Goal: Task Accomplishment & Management: Manage account settings

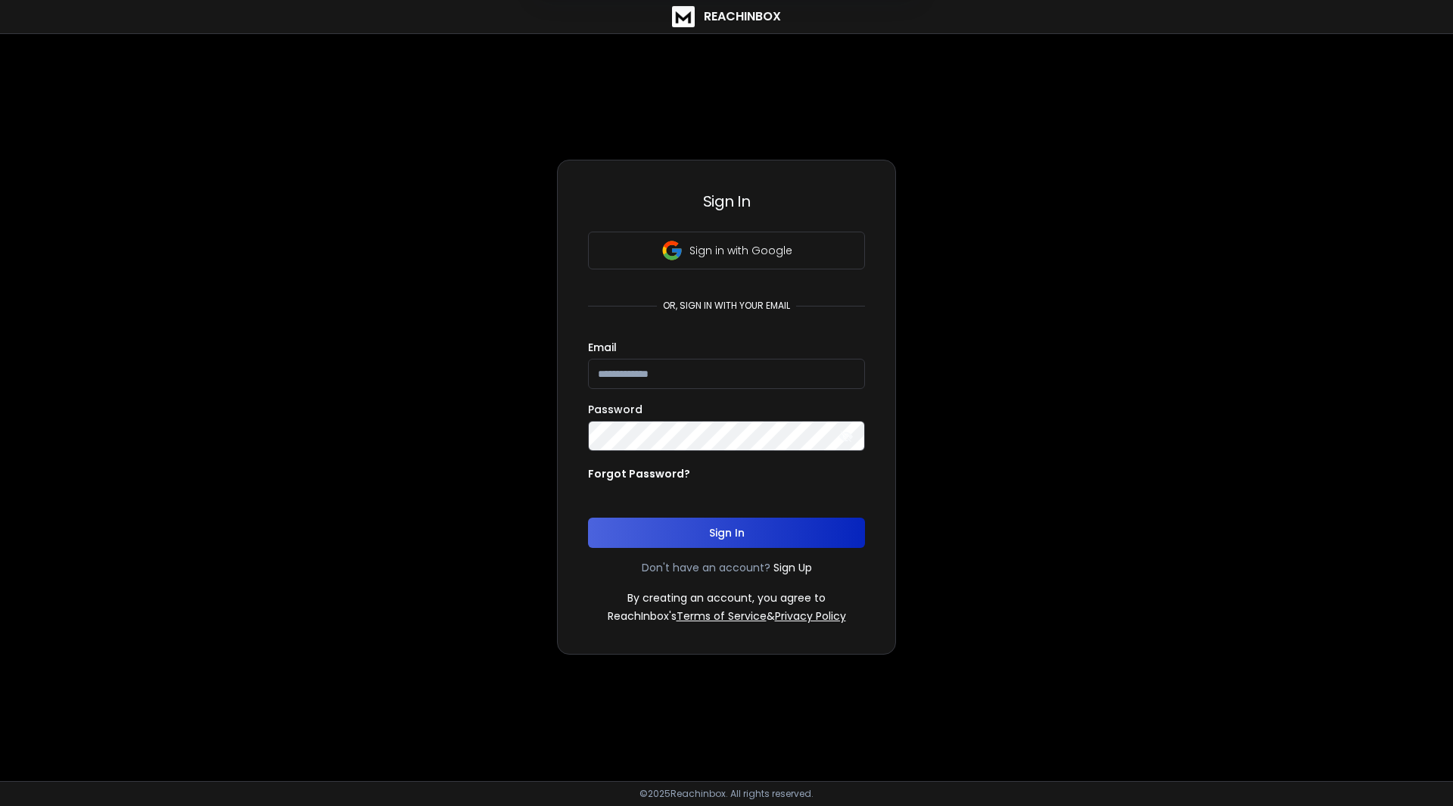
click at [642, 361] on input "email" at bounding box center [726, 374] width 277 height 30
paste input "**********"
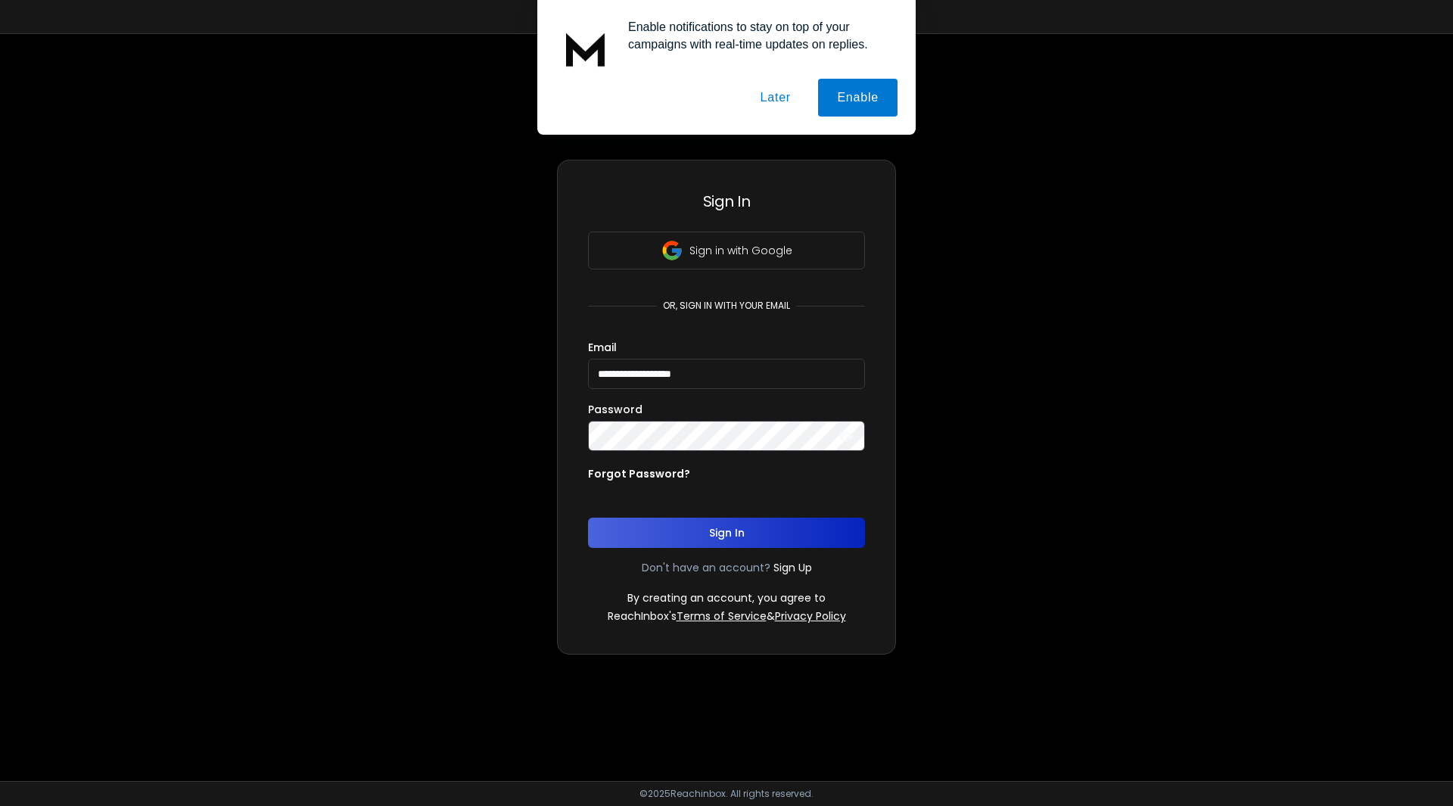
type input "**********"
click at [729, 539] on button "Sign In" at bounding box center [726, 533] width 277 height 30
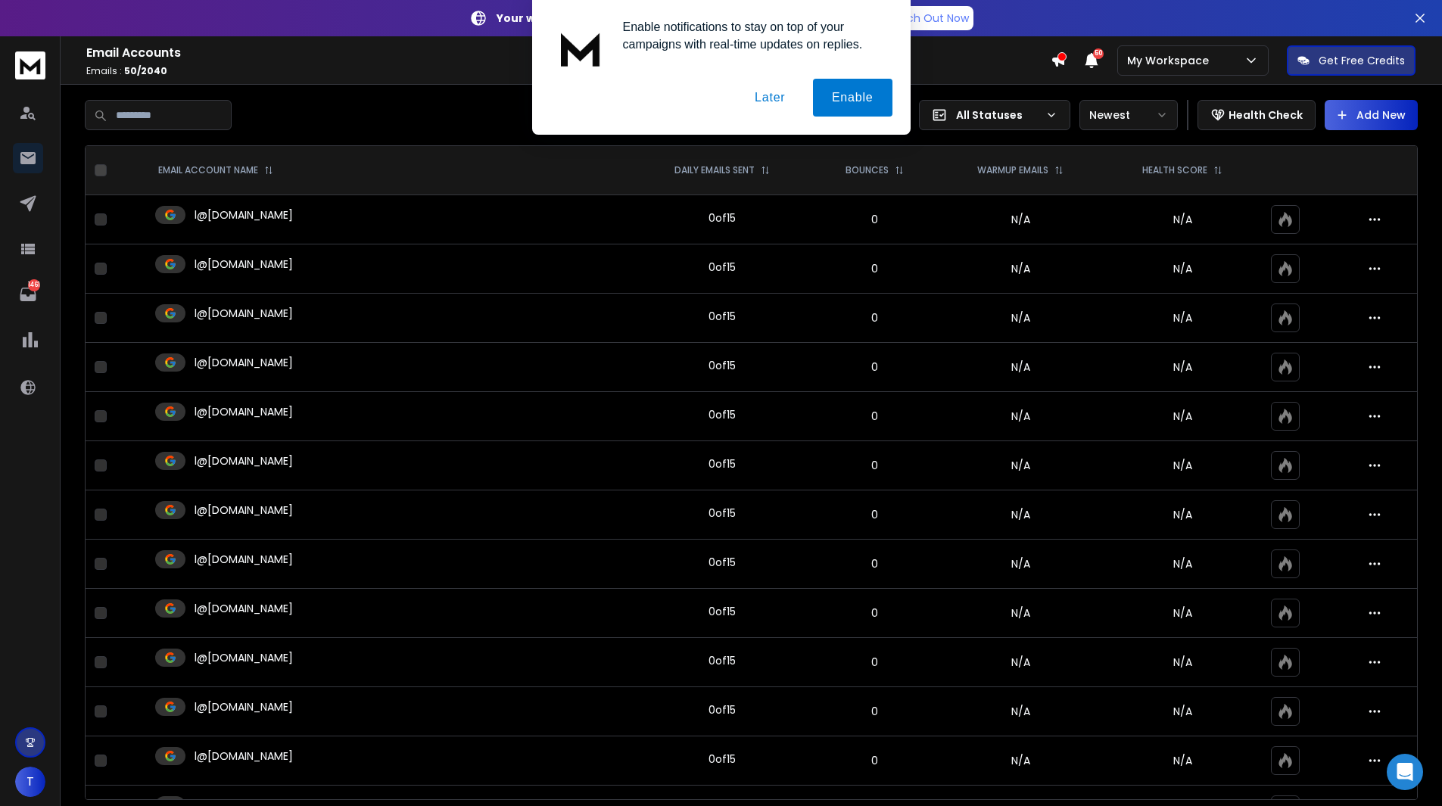
click at [772, 95] on button "Later" at bounding box center [770, 98] width 68 height 38
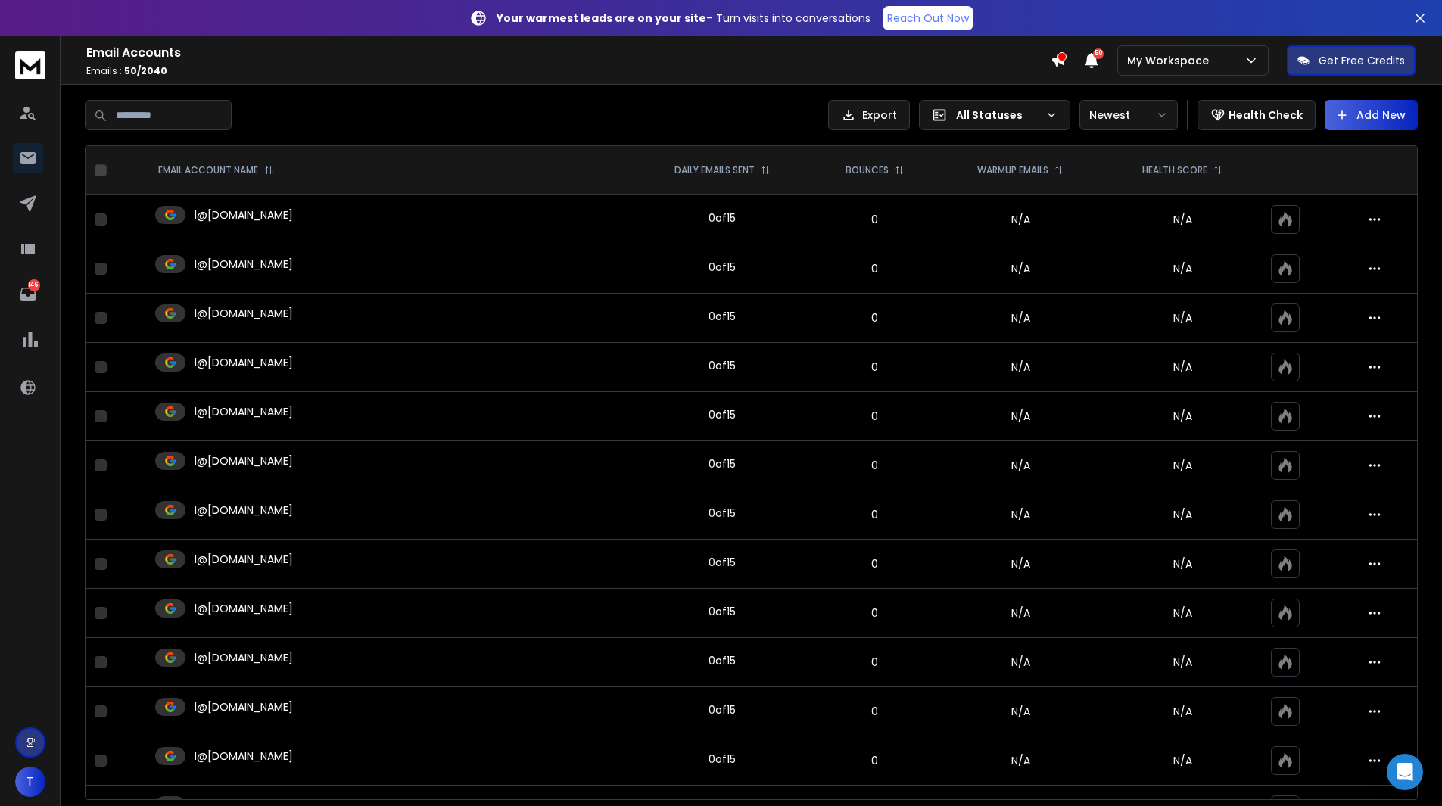
click at [1356, 114] on button "Add New" at bounding box center [1370, 115] width 93 height 30
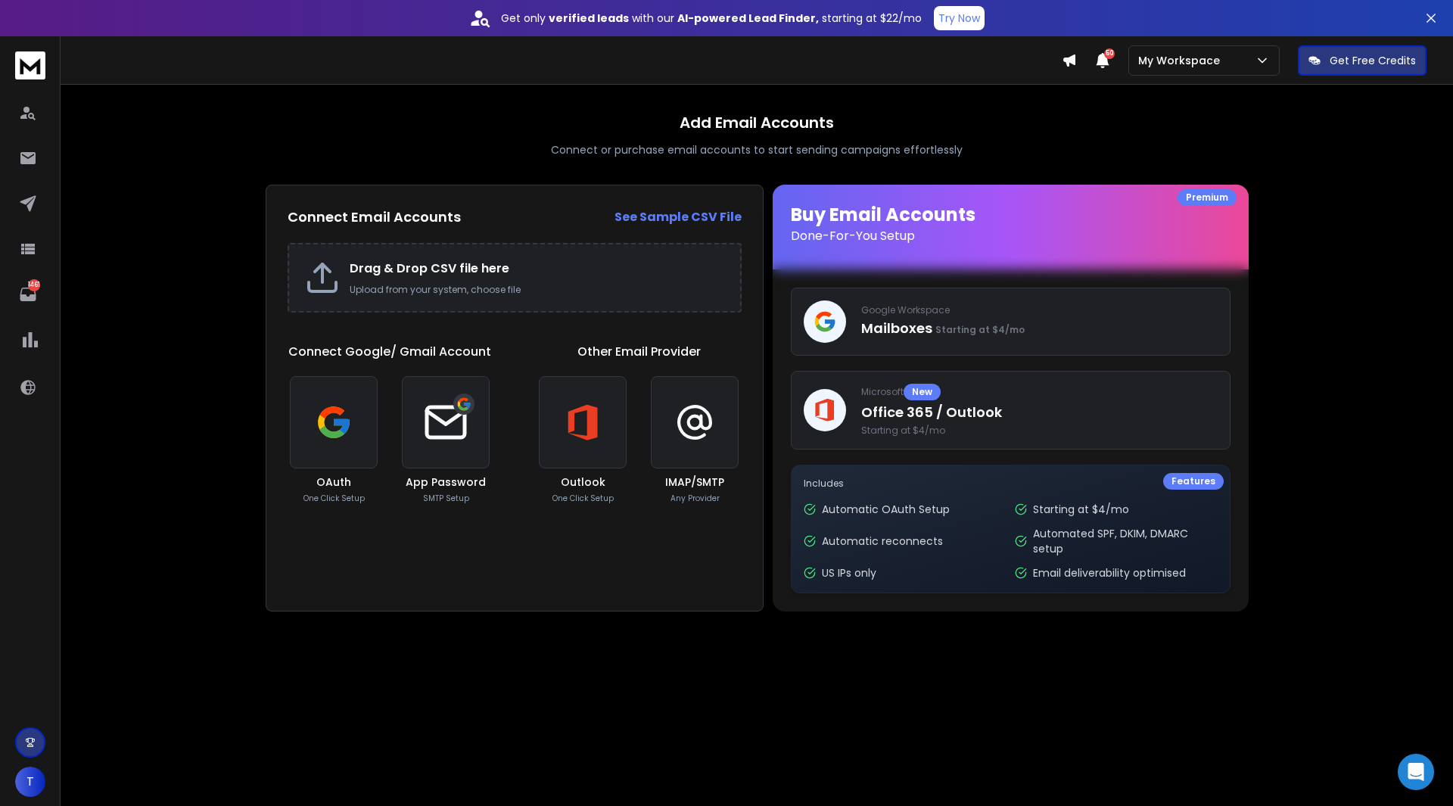
click at [335, 446] on div at bounding box center [334, 422] width 88 height 92
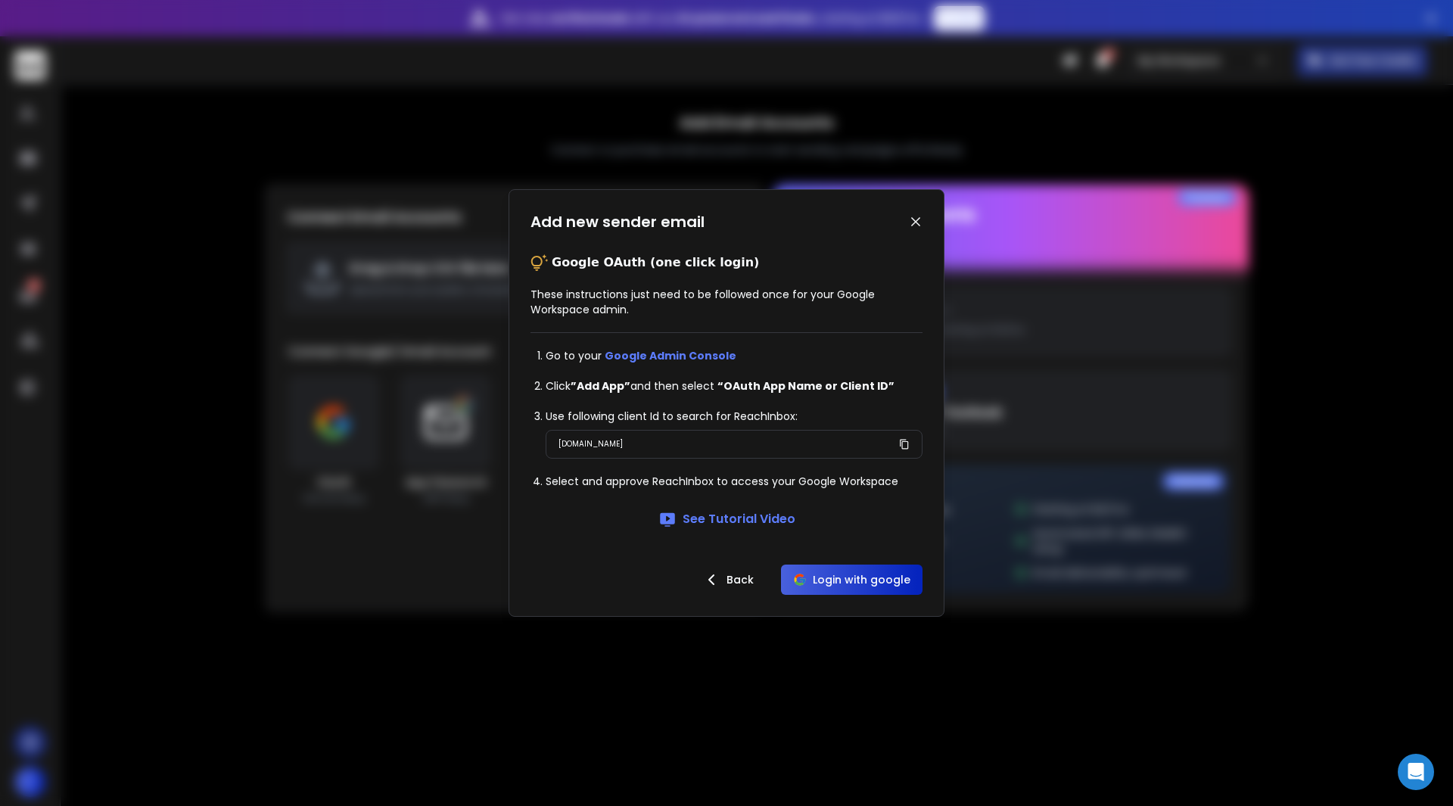
click at [801, 571] on button "Login with google" at bounding box center [852, 580] width 142 height 30
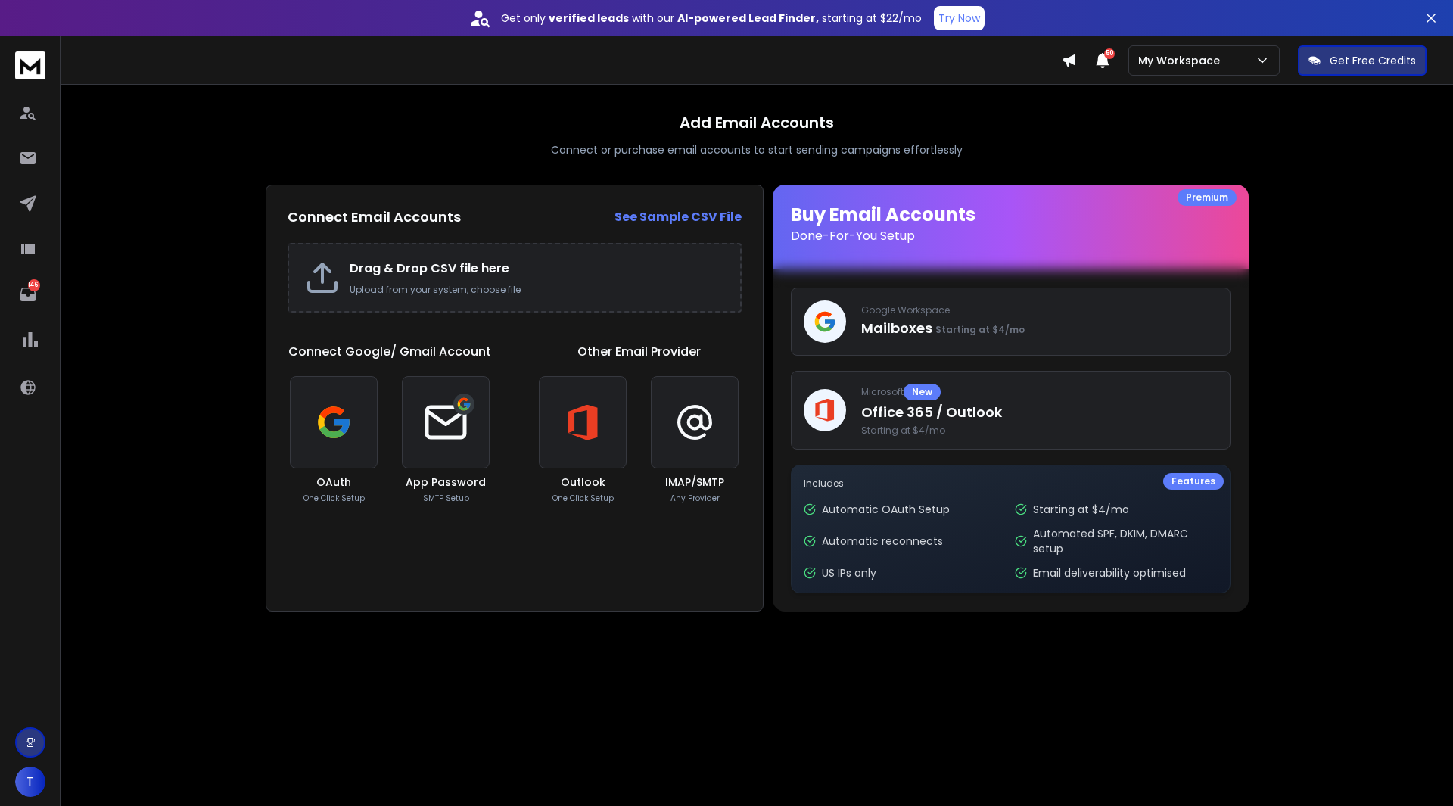
click at [322, 413] on icon at bounding box center [334, 422] width 38 height 45
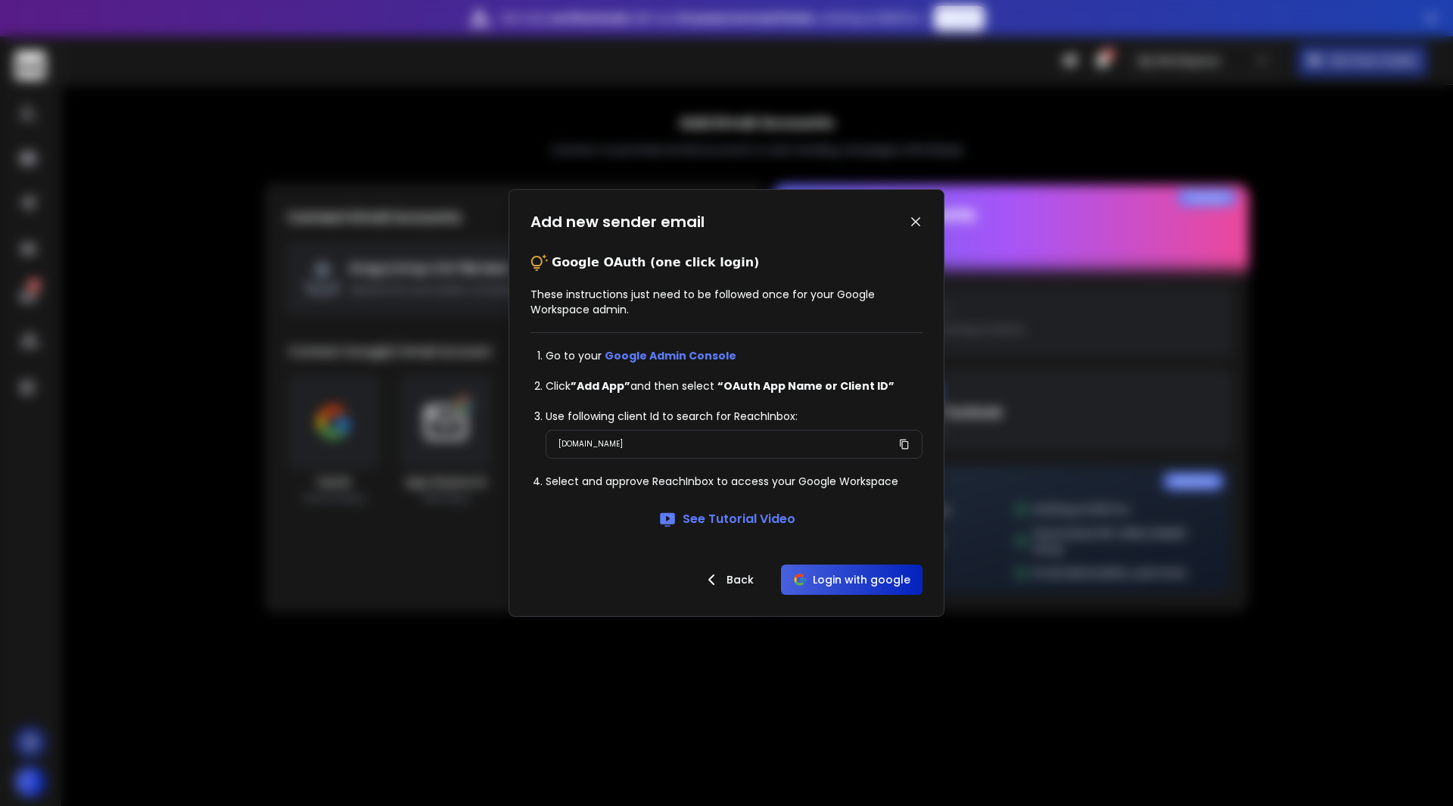
click at [816, 574] on button "Login with google" at bounding box center [852, 580] width 142 height 30
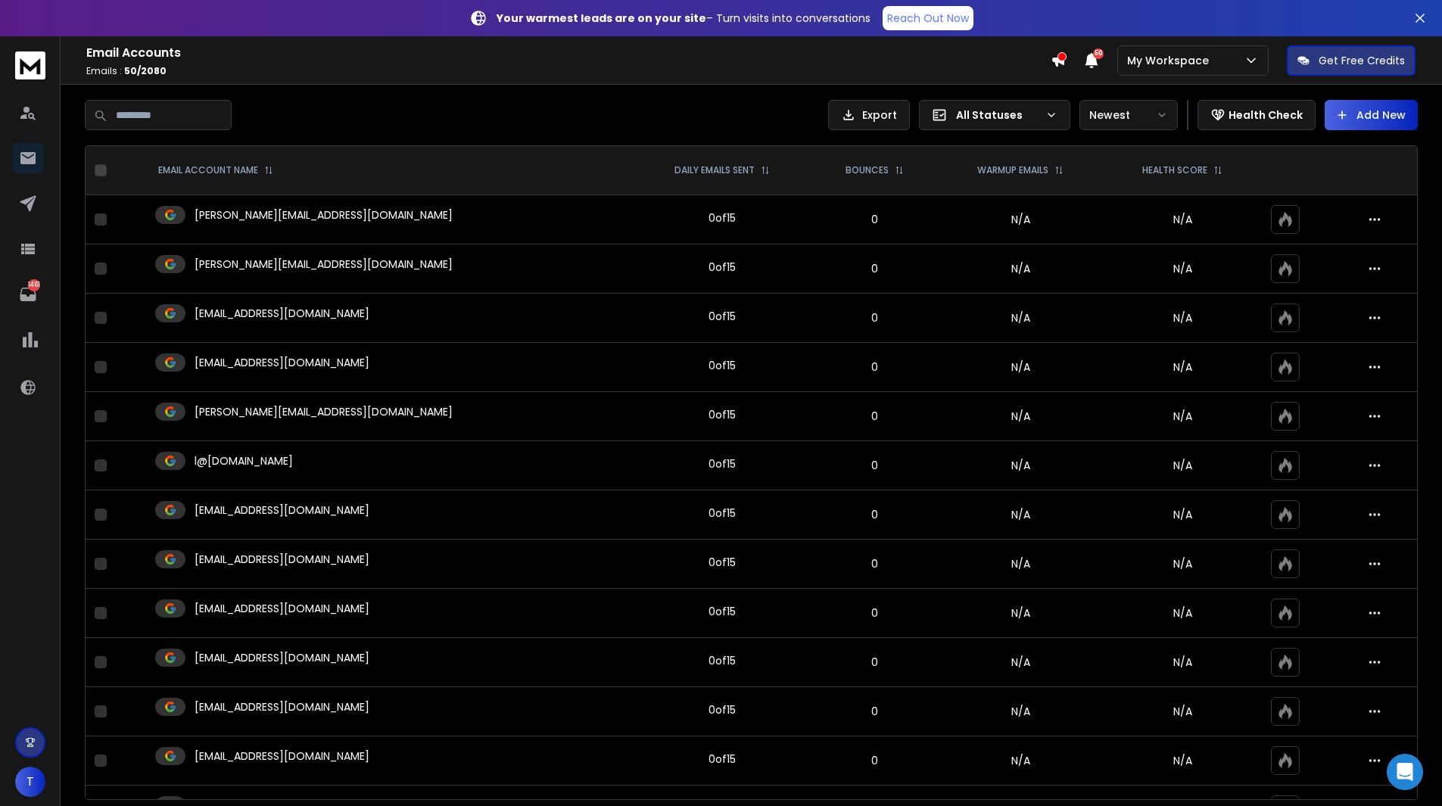
click at [1361, 113] on button "Add New" at bounding box center [1370, 115] width 93 height 30
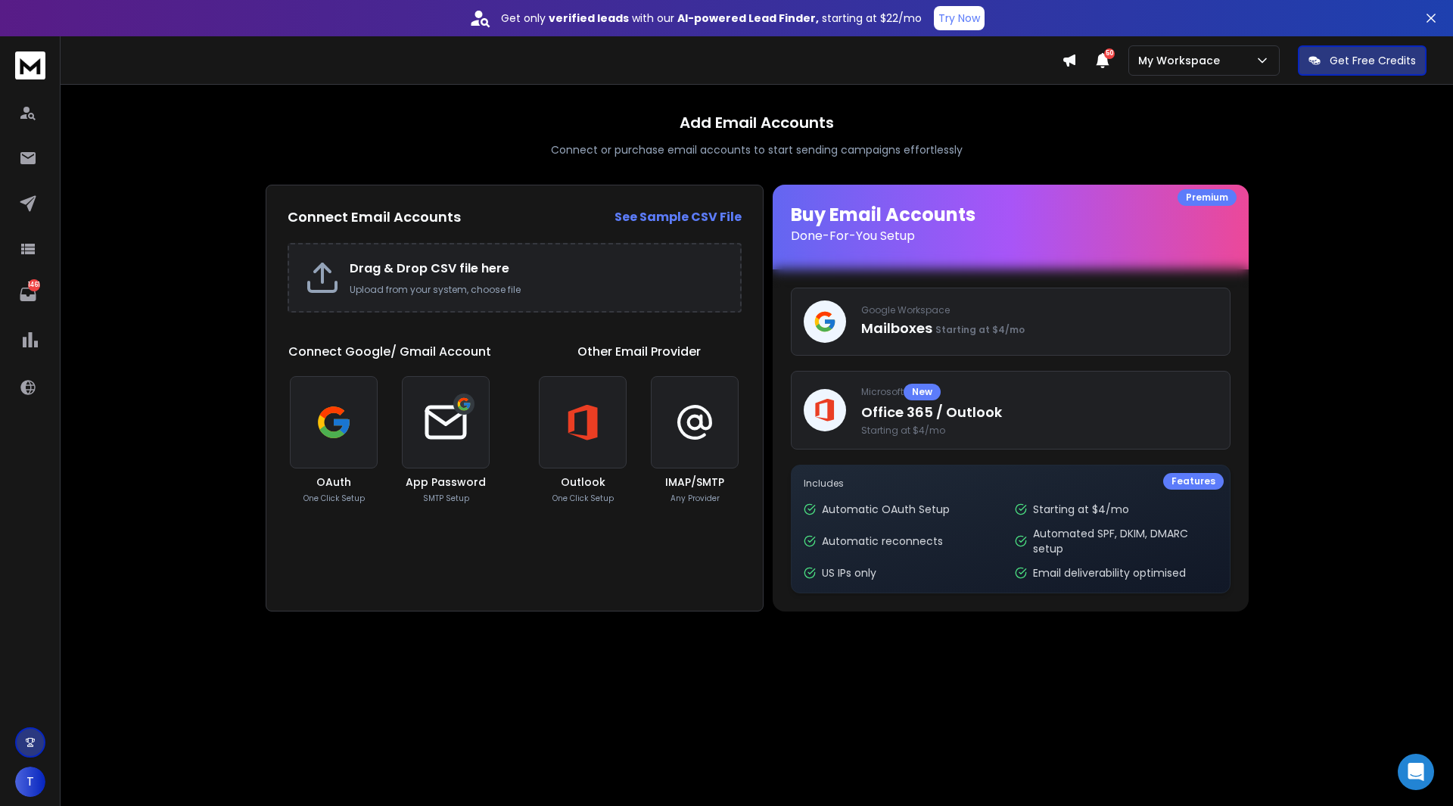
click at [358, 458] on div at bounding box center [334, 422] width 88 height 92
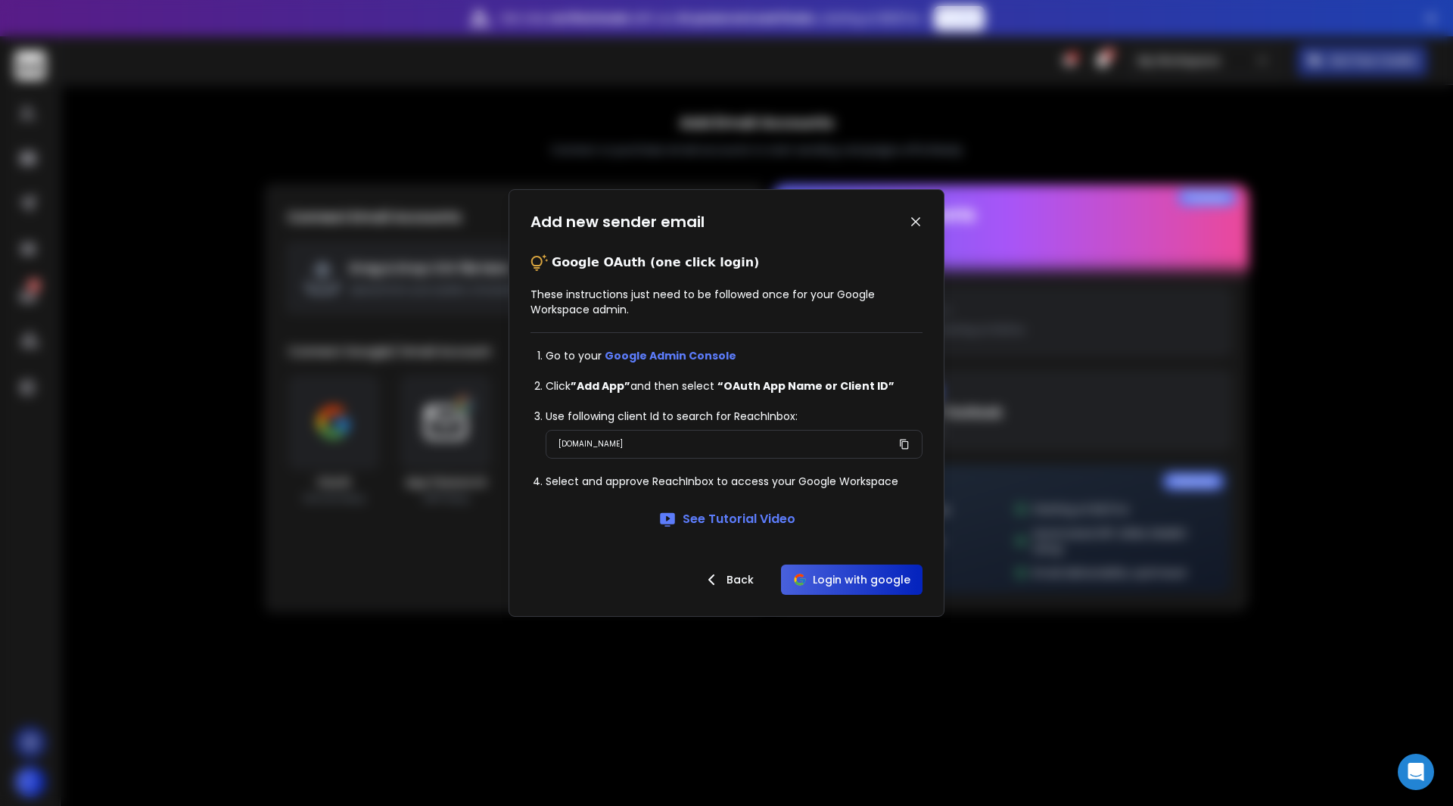
click at [852, 570] on button "Login with google" at bounding box center [852, 580] width 142 height 30
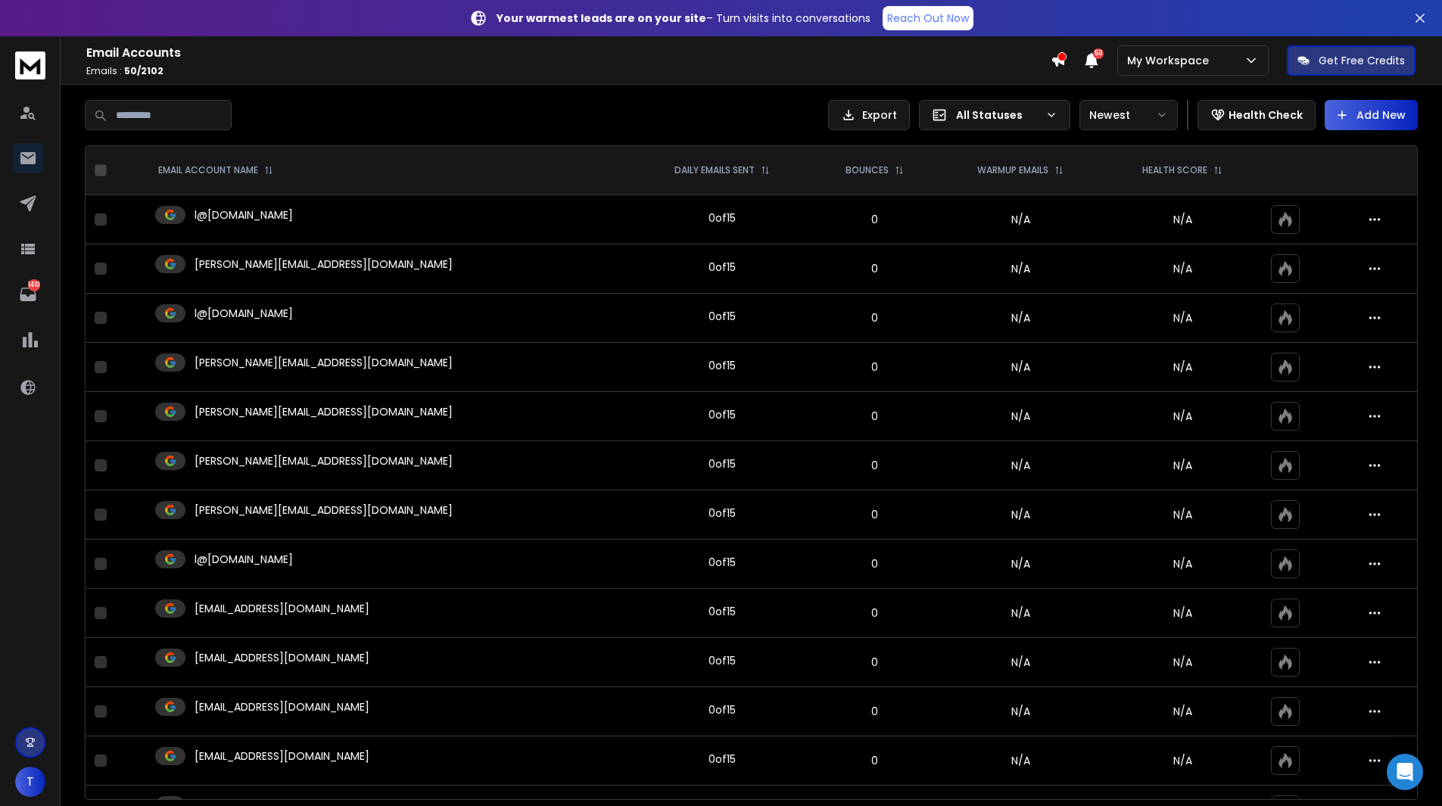
click at [1344, 101] on button "Add New" at bounding box center [1370, 115] width 93 height 30
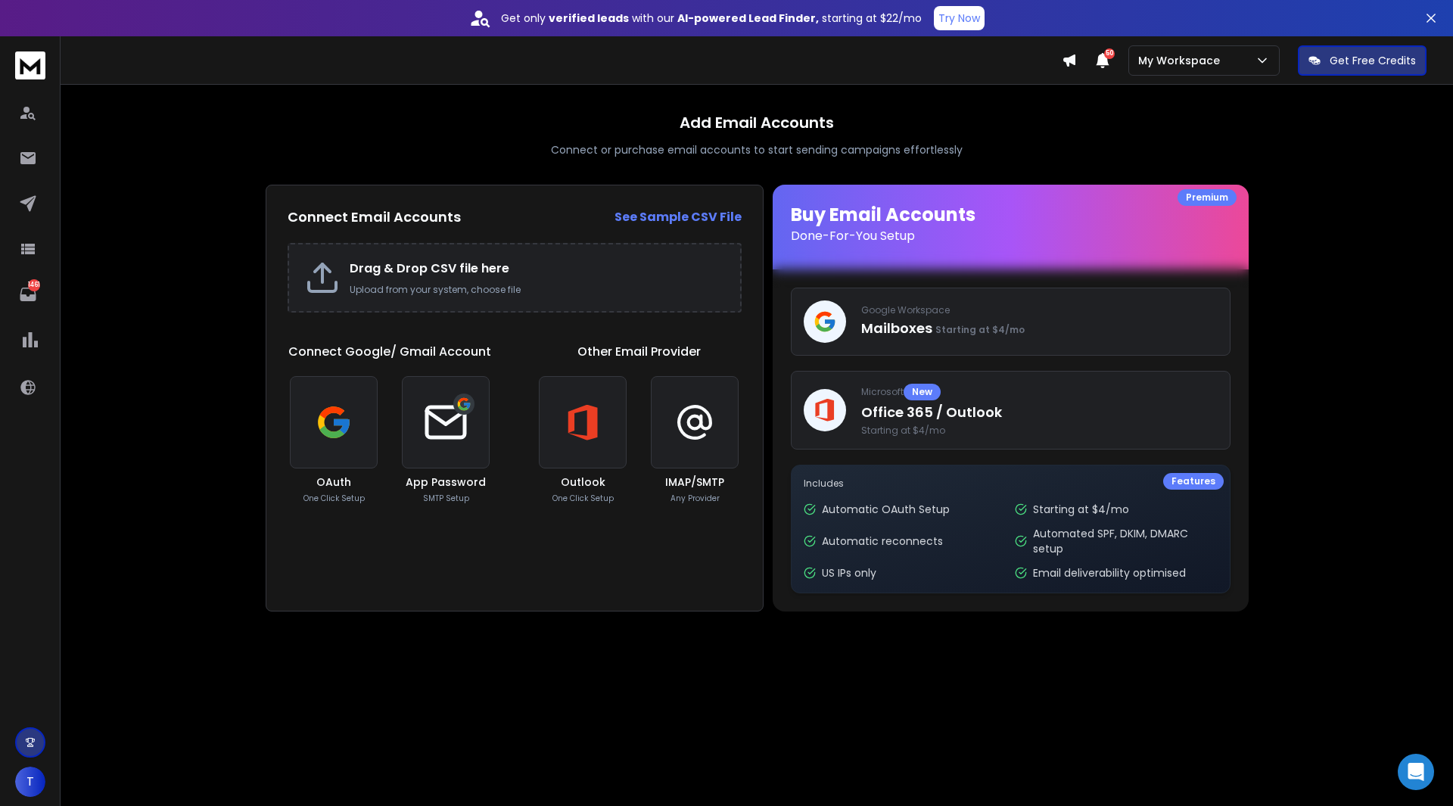
click at [344, 439] on icon at bounding box center [334, 422] width 38 height 45
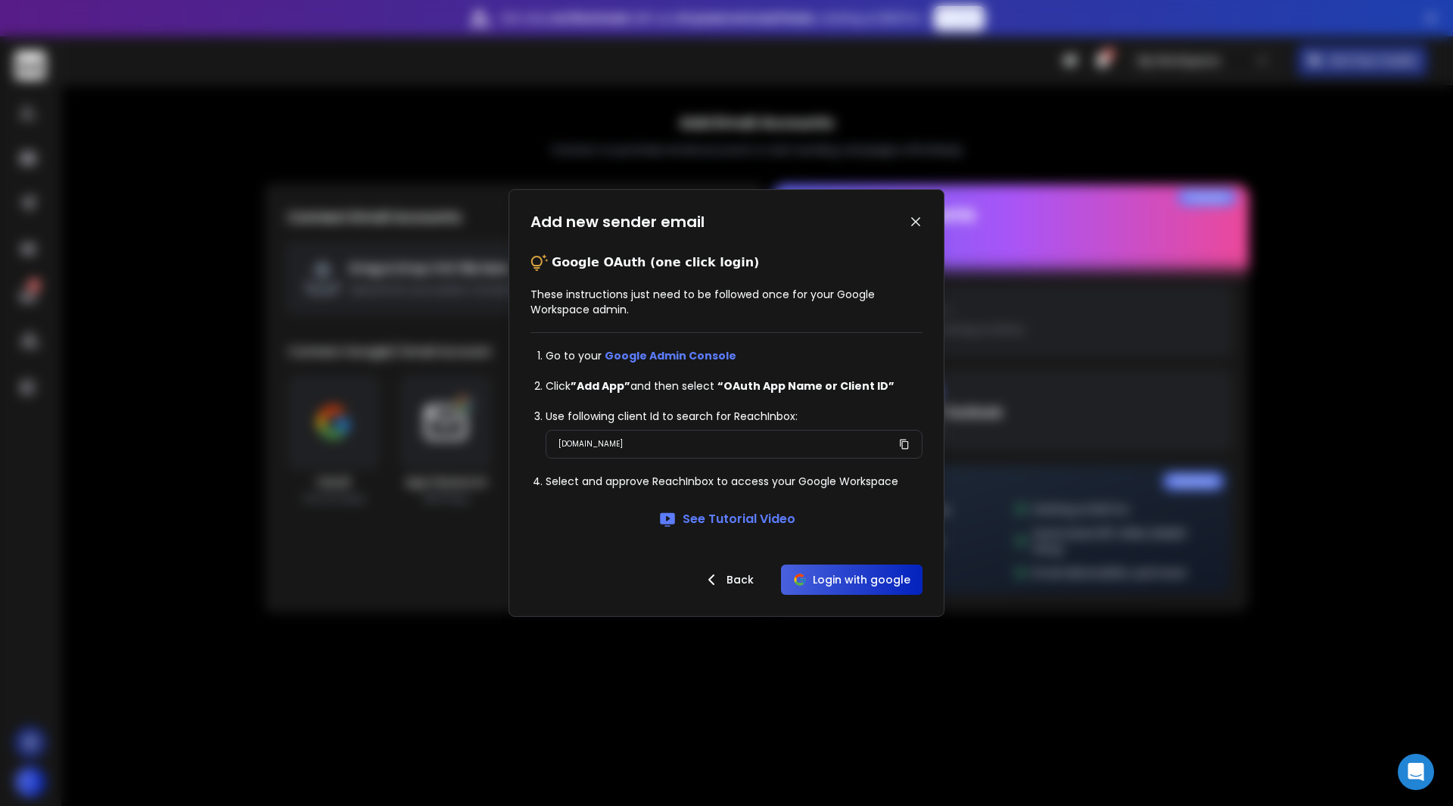
click at [864, 575] on button "Login with google" at bounding box center [852, 580] width 142 height 30
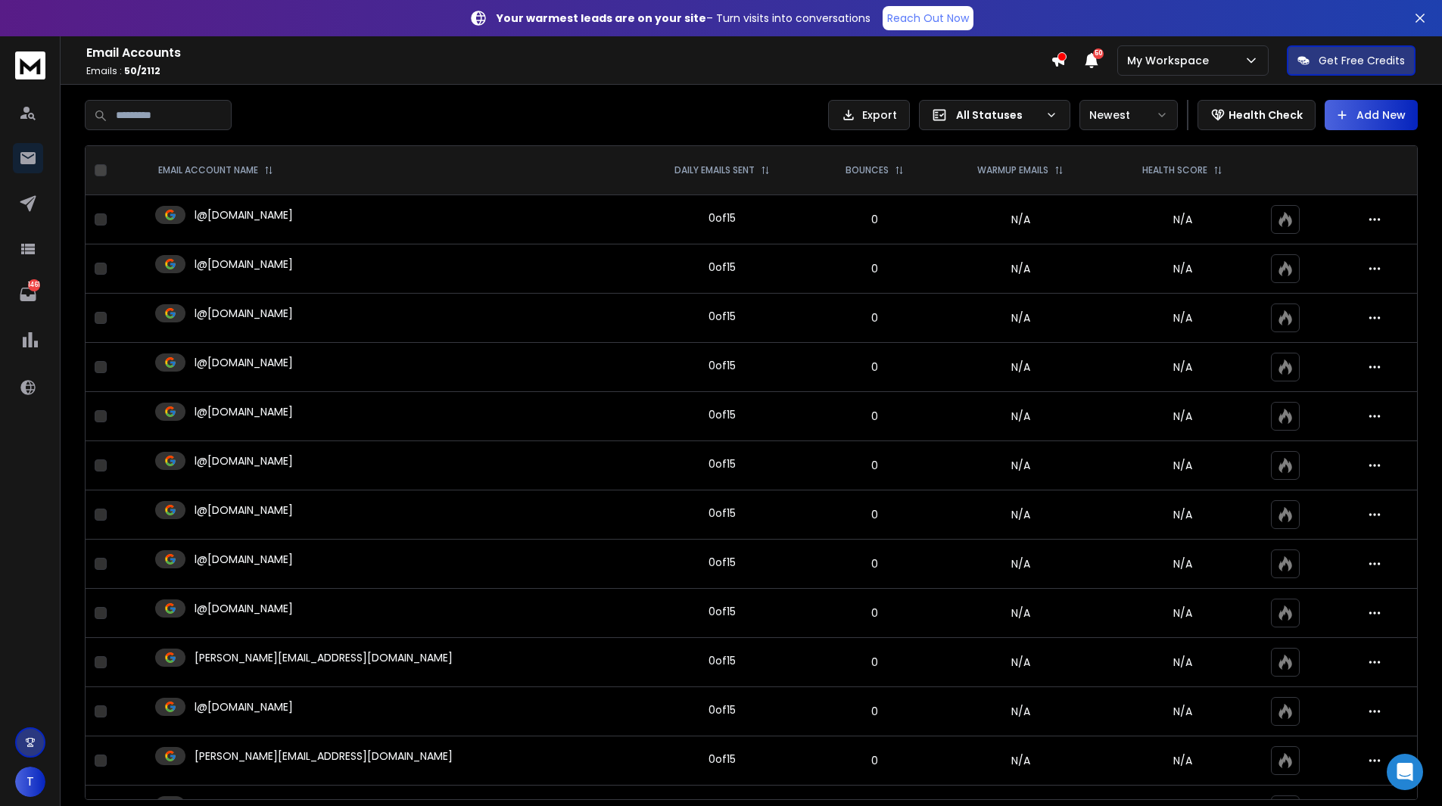
click at [1380, 106] on button "Add New" at bounding box center [1370, 115] width 93 height 30
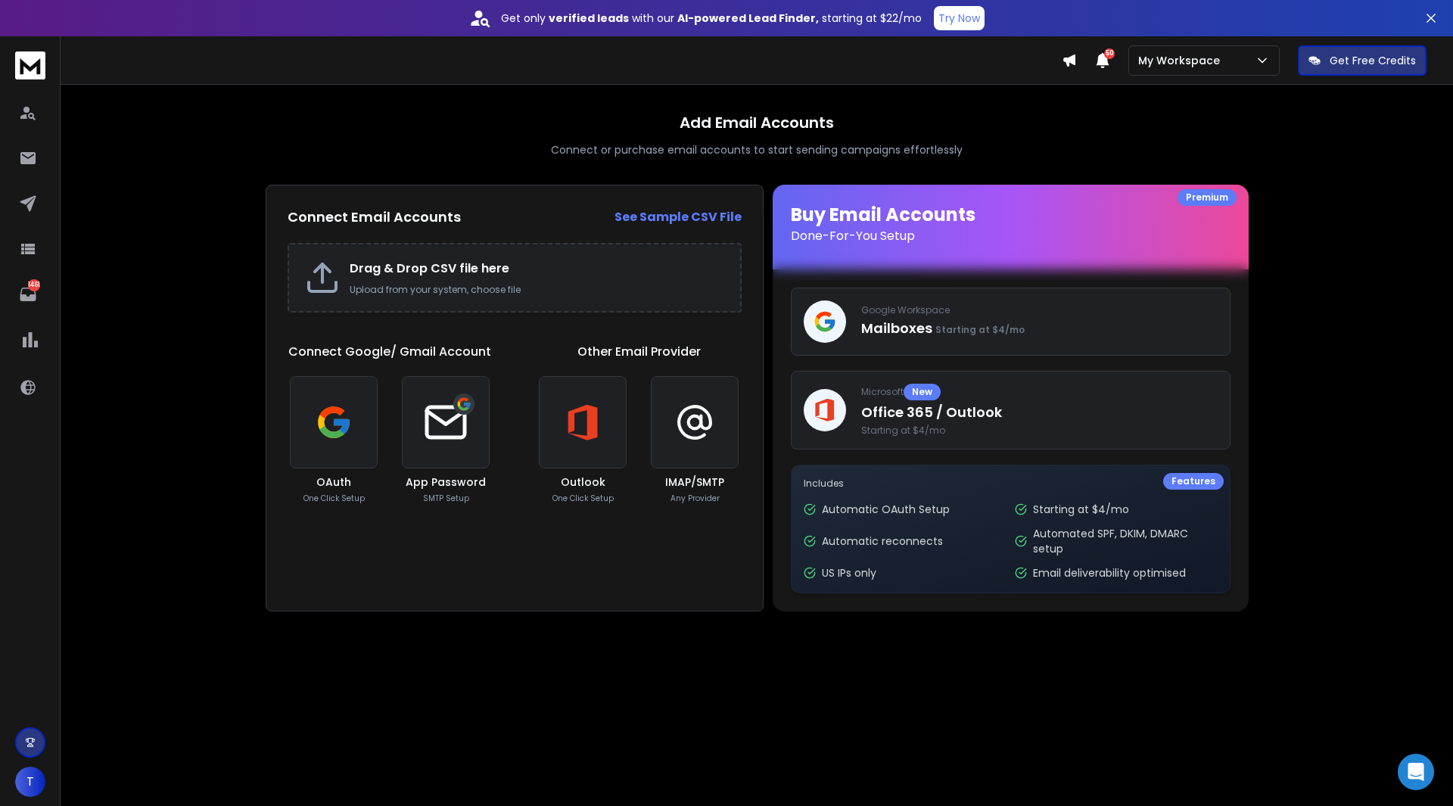
click at [318, 434] on icon at bounding box center [334, 422] width 38 height 45
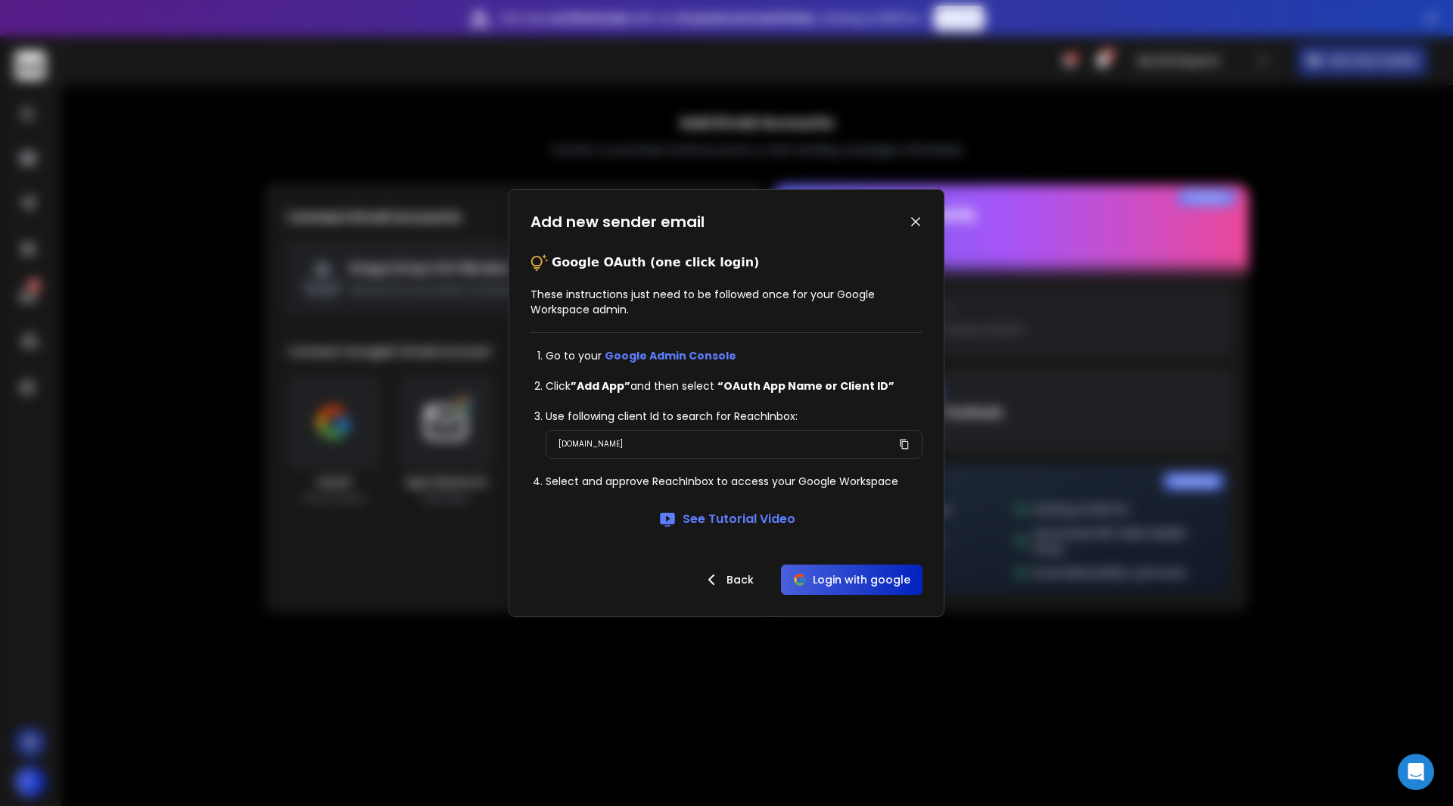
click at [856, 584] on button "Login with google" at bounding box center [852, 580] width 142 height 30
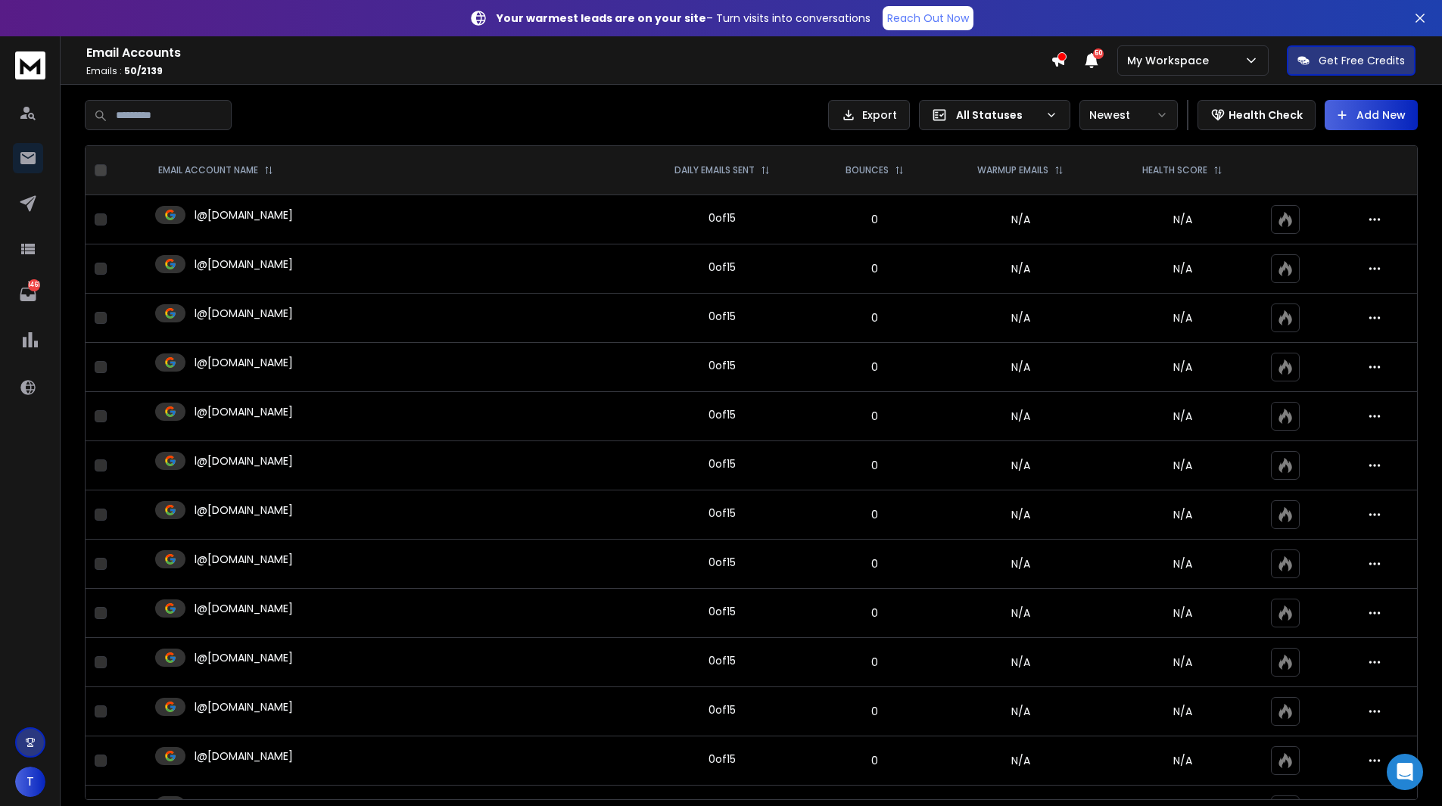
click at [1366, 111] on button "Add New" at bounding box center [1370, 115] width 93 height 30
click at [1374, 120] on button "Add New" at bounding box center [1370, 115] width 93 height 30
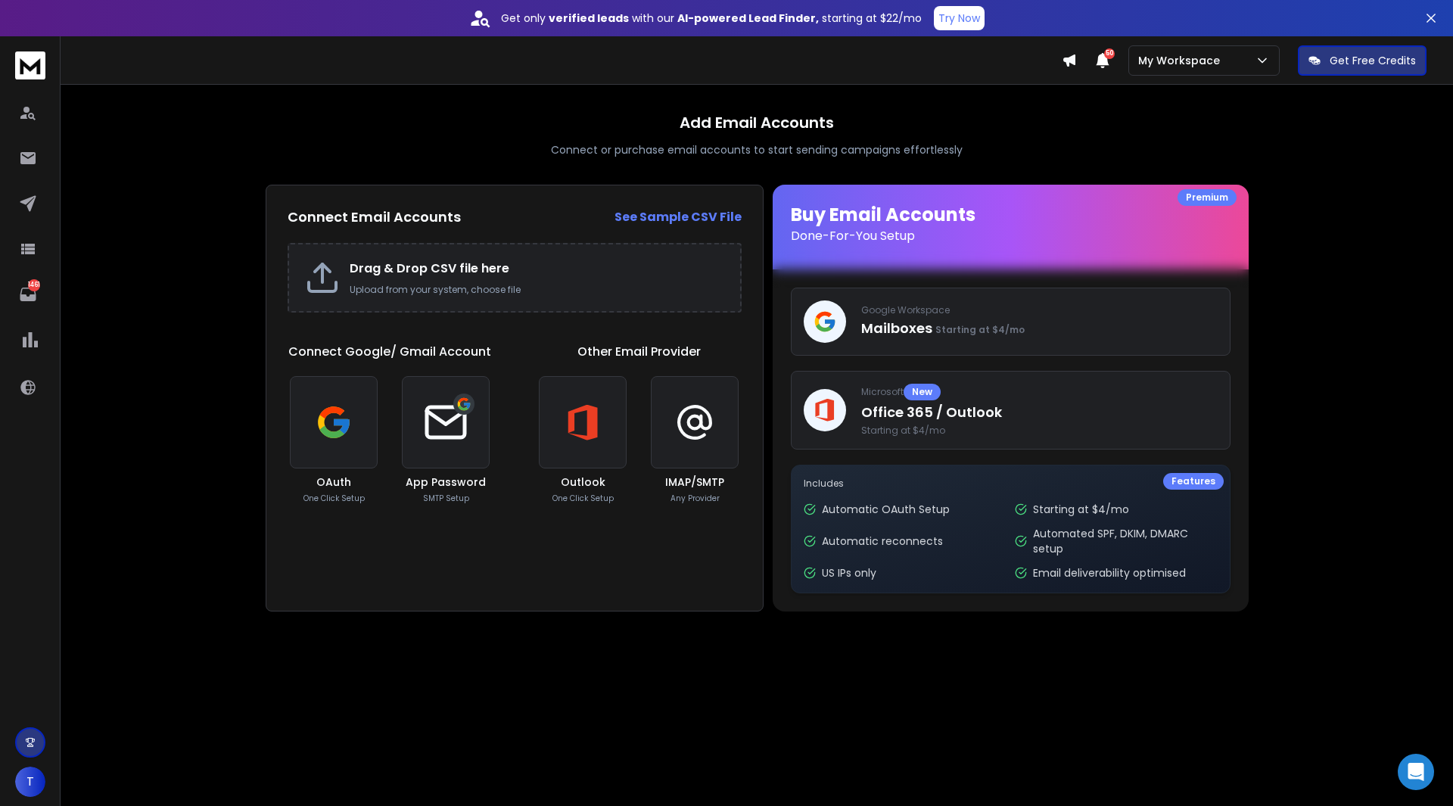
click at [341, 426] on icon at bounding box center [334, 422] width 38 height 45
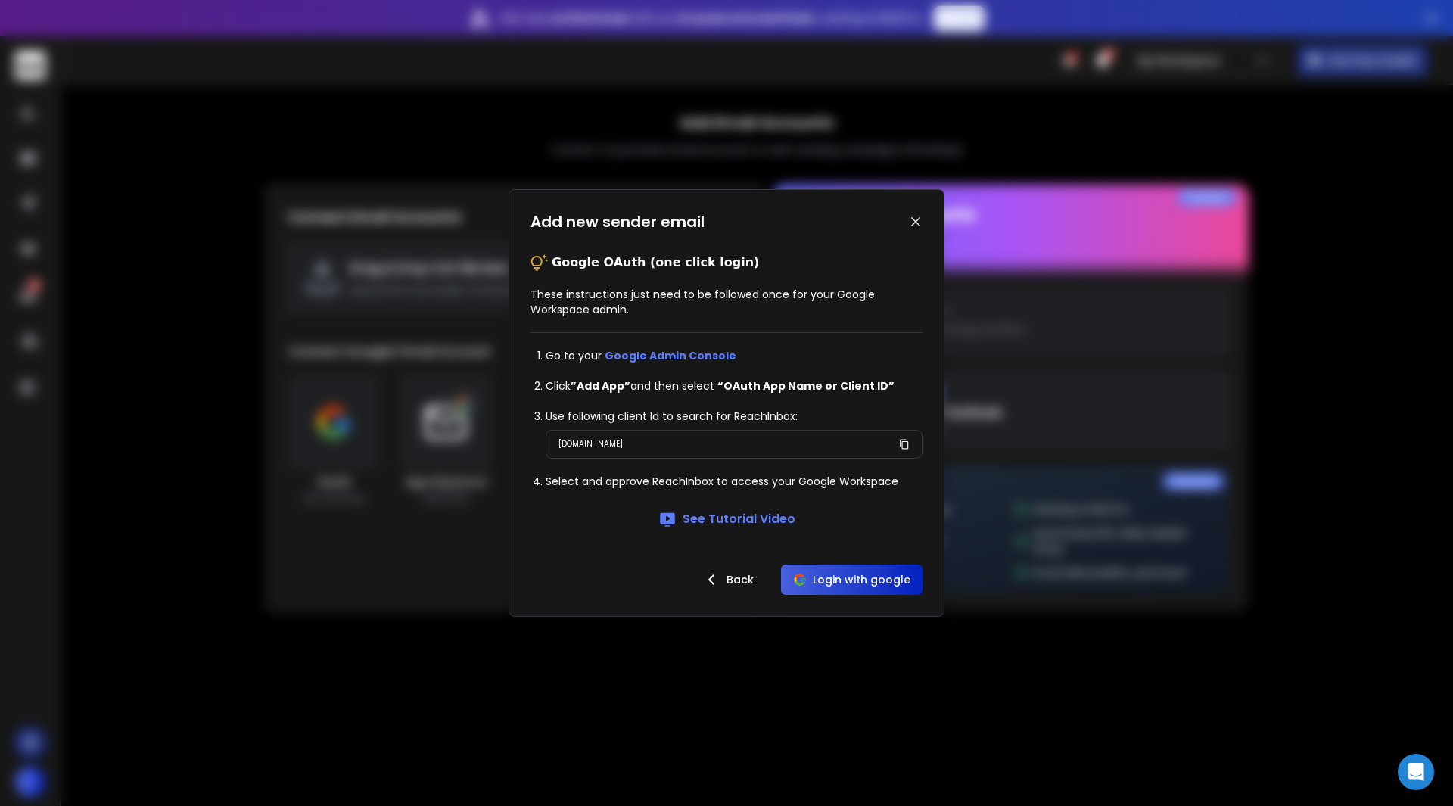
click at [839, 583] on button "Login with google" at bounding box center [852, 580] width 142 height 30
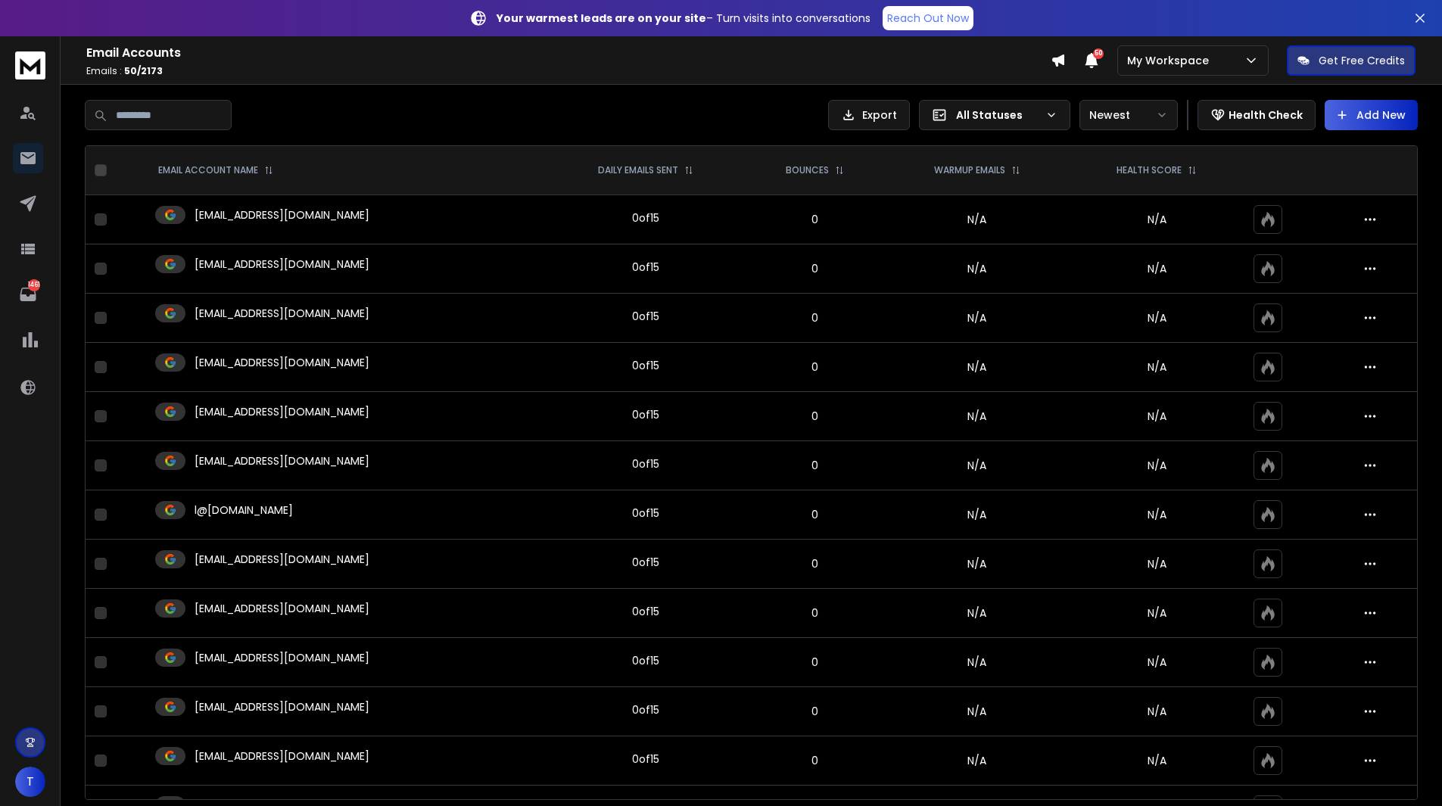
click at [1393, 110] on button "Add New" at bounding box center [1370, 115] width 93 height 30
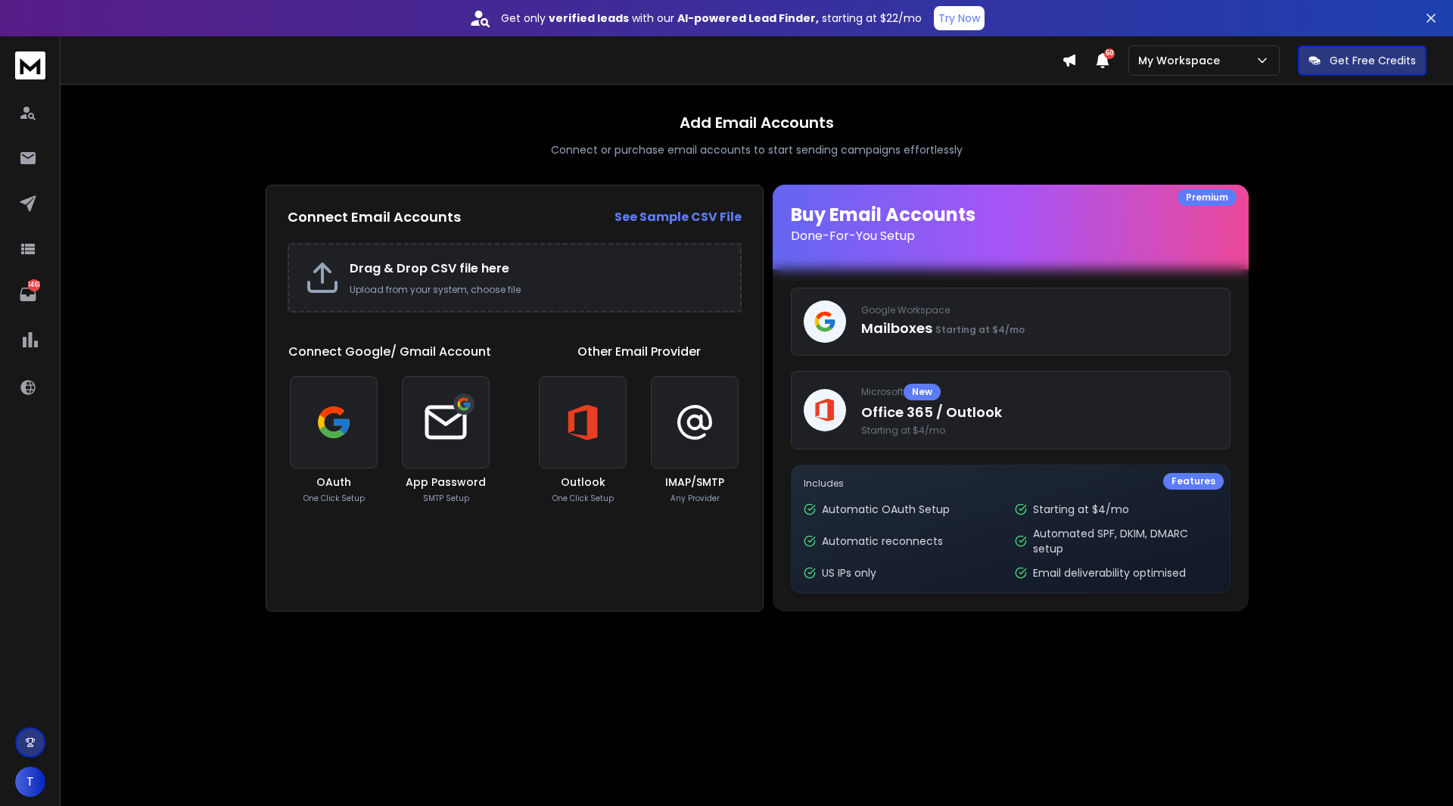
click at [345, 441] on icon at bounding box center [334, 422] width 38 height 45
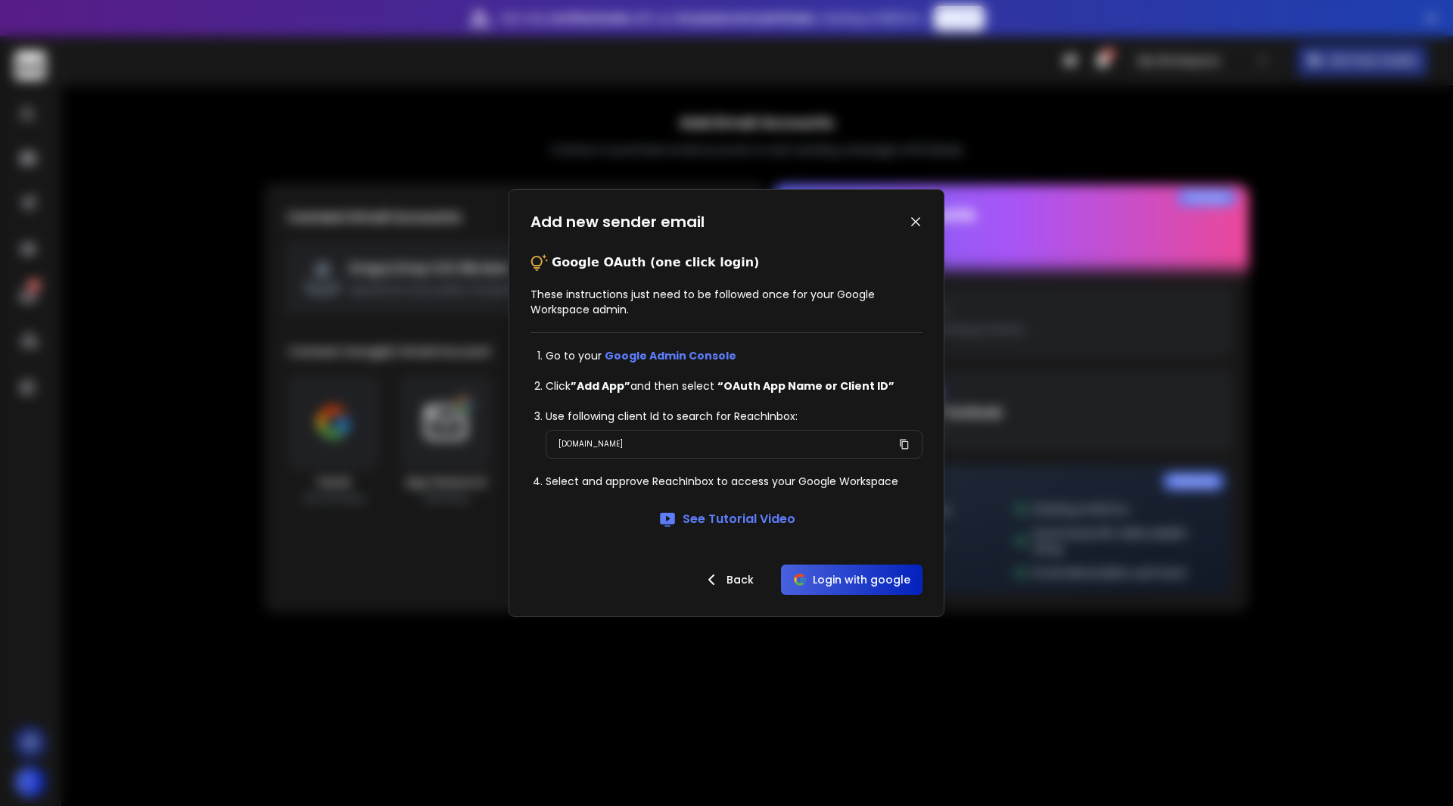
click at [845, 573] on button "Login with google" at bounding box center [852, 580] width 142 height 30
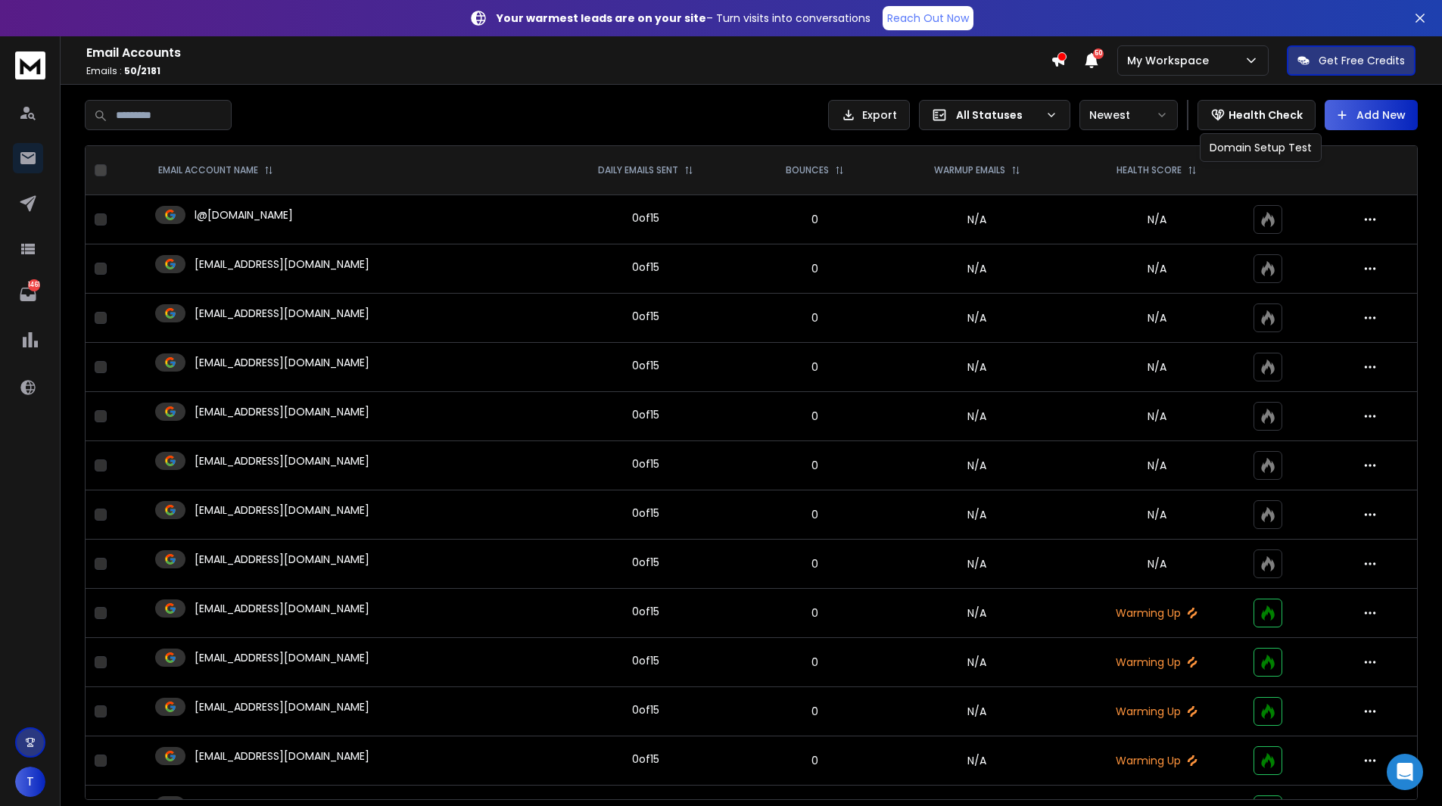
click at [1356, 113] on button "Add New" at bounding box center [1370, 115] width 93 height 30
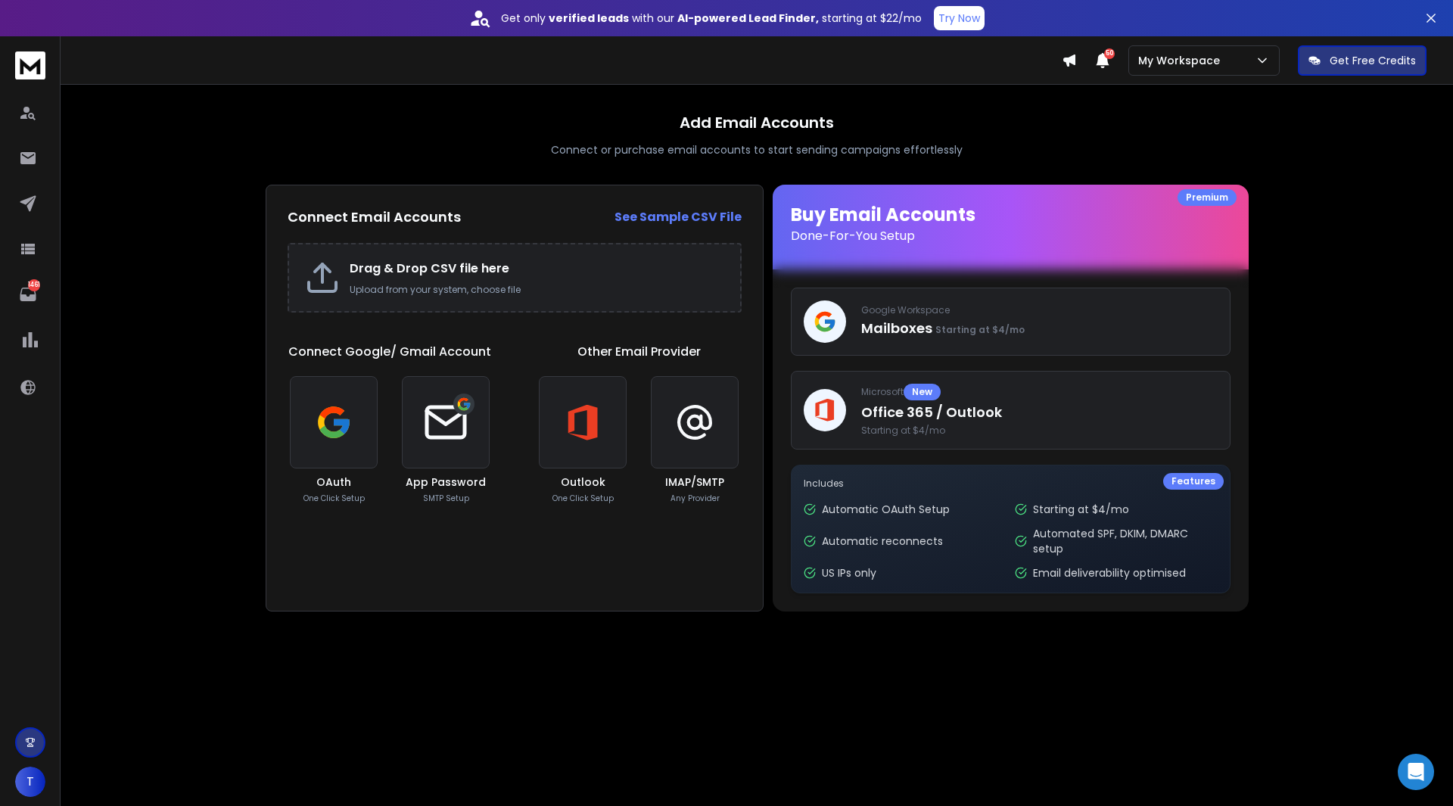
click at [330, 426] on icon at bounding box center [334, 422] width 38 height 45
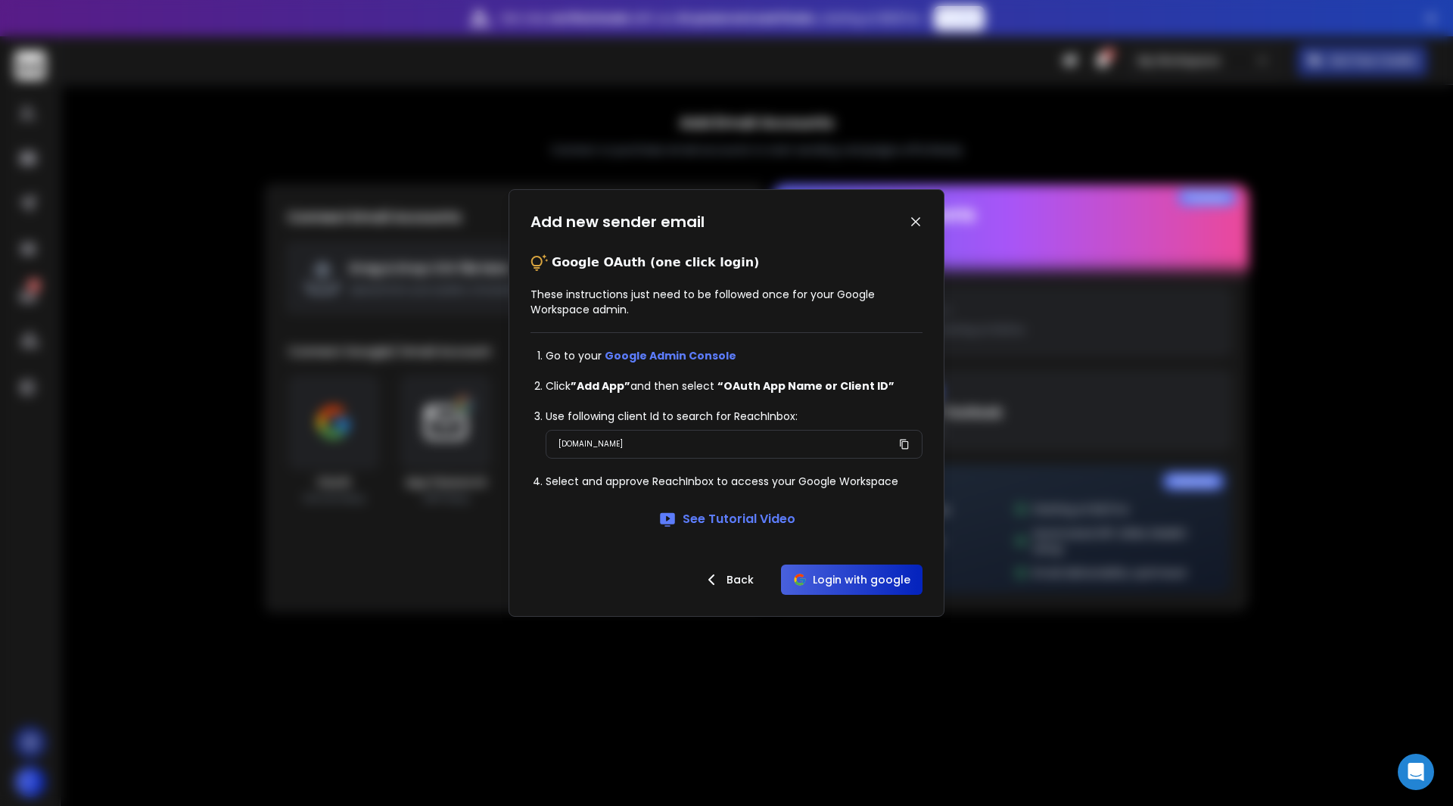
click at [838, 585] on button "Login with google" at bounding box center [852, 580] width 142 height 30
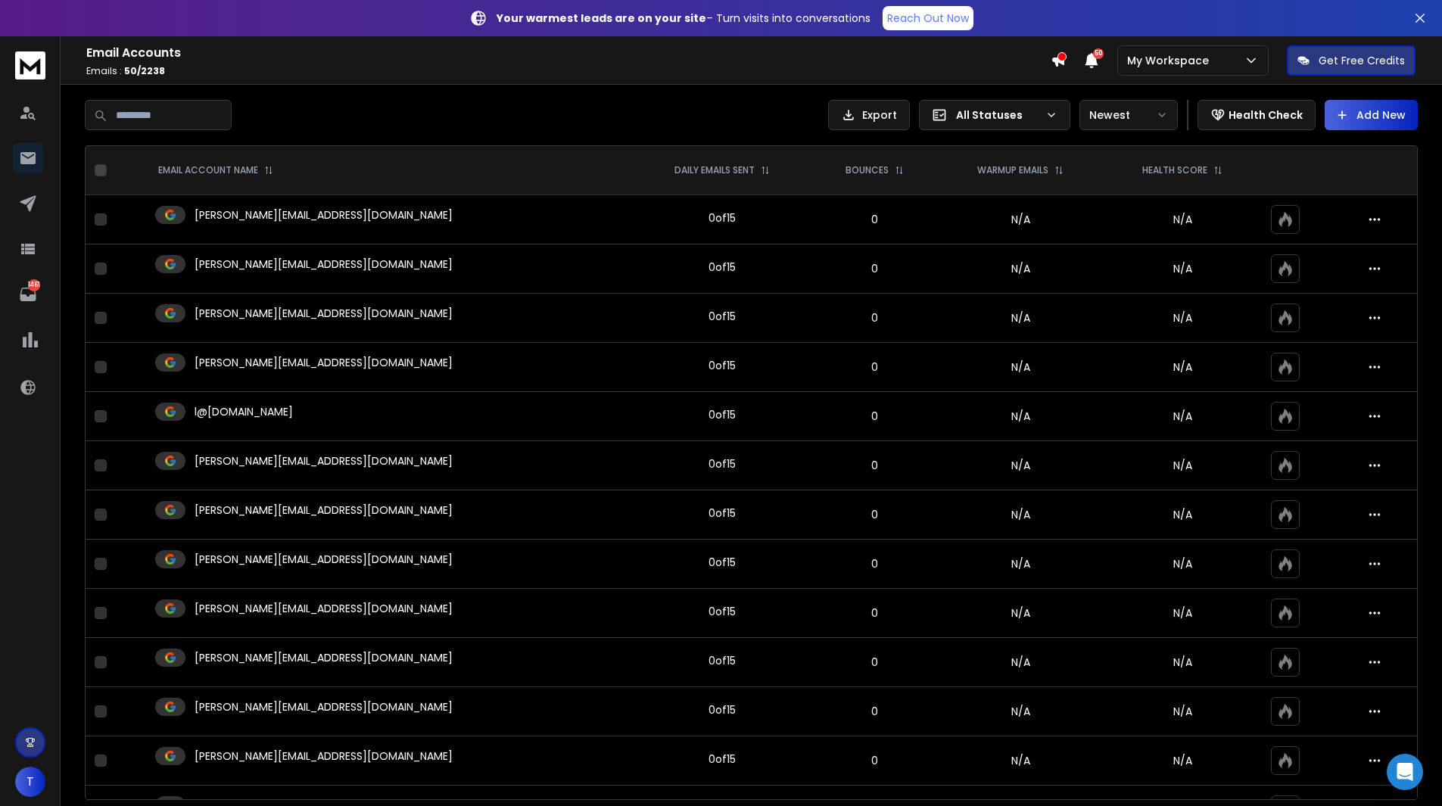
click at [1373, 99] on div "Export All Statuses Newest Health Check Add New EMAIL ACCOUNT NAME DAILY EMAILS…" at bounding box center [751, 450] width 1381 height 730
click at [1387, 110] on button "Add New" at bounding box center [1370, 115] width 93 height 30
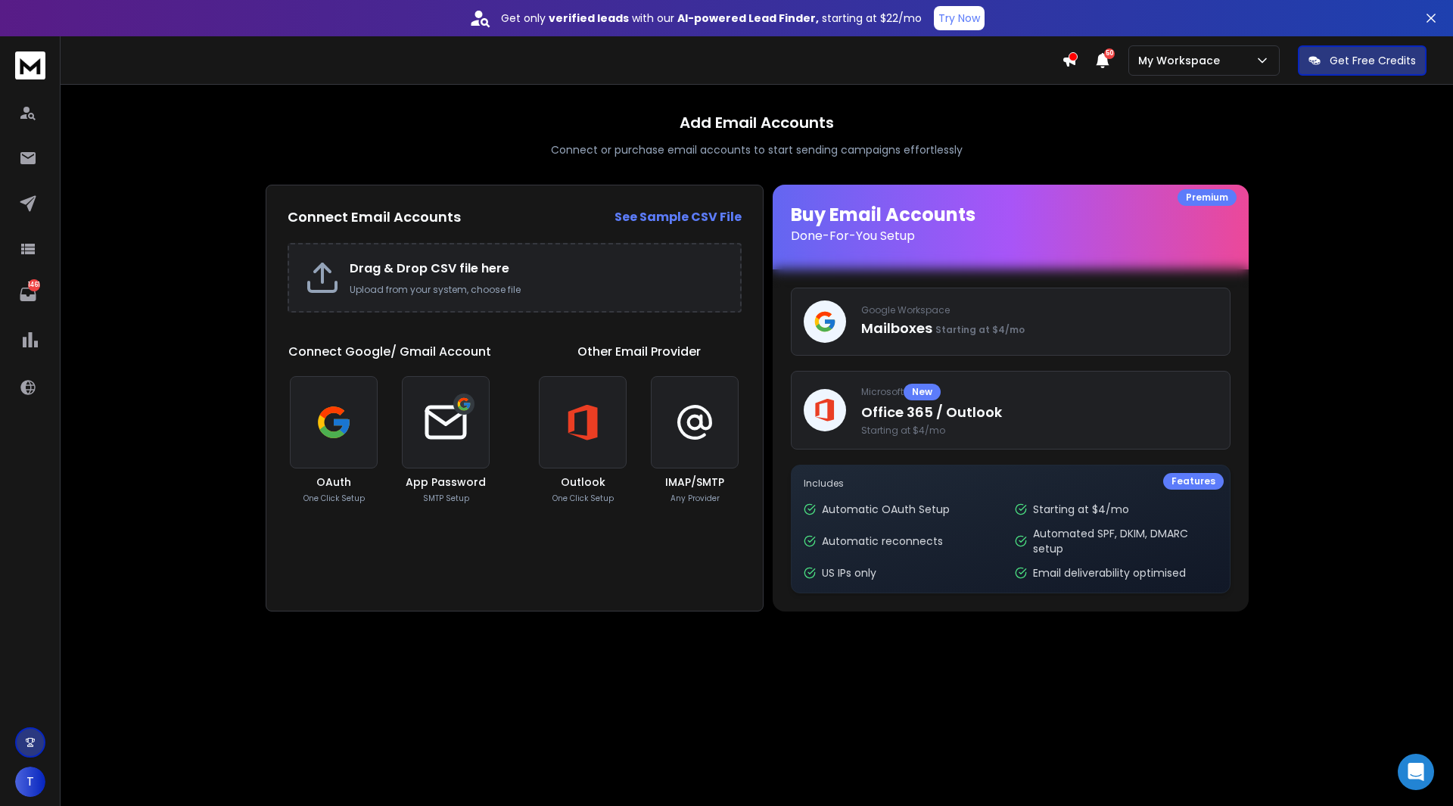
click at [338, 412] on icon at bounding box center [332, 412] width 25 height 12
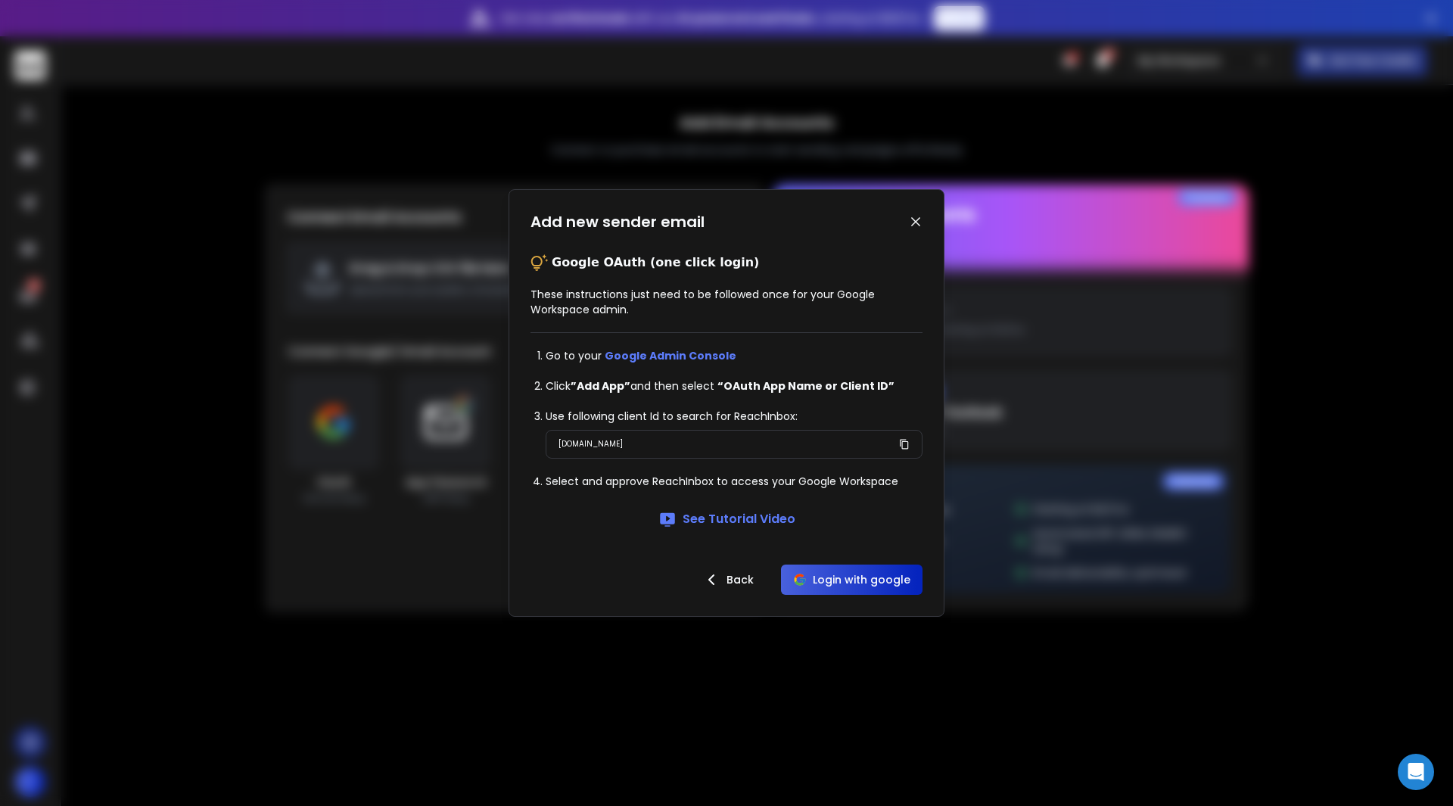
click at [878, 577] on button "Login with google" at bounding box center [852, 580] width 142 height 30
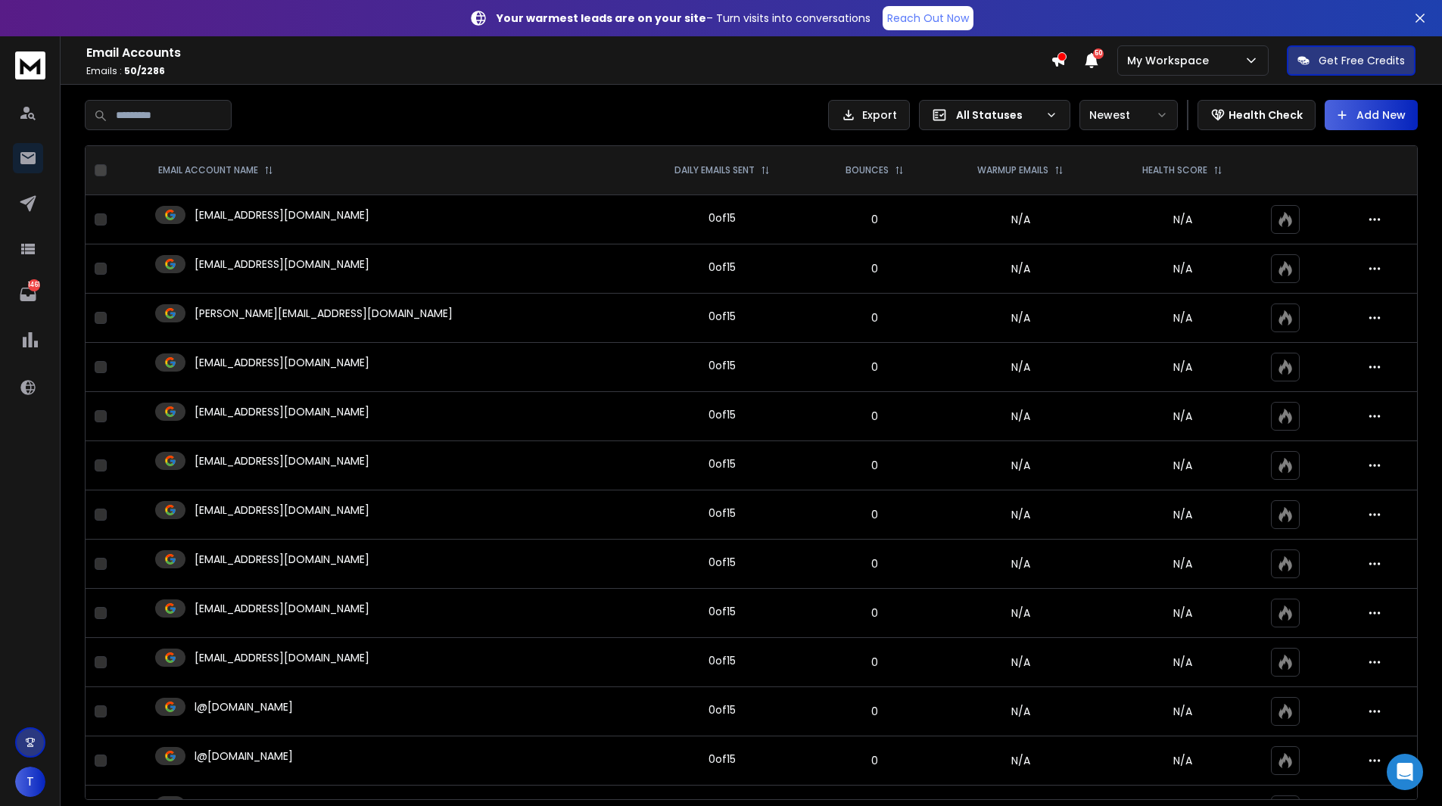
drag, startPoint x: 1374, startPoint y: 116, endPoint x: 1137, endPoint y: 235, distance: 264.3
click at [1373, 116] on button "Add New" at bounding box center [1370, 115] width 93 height 30
click at [1358, 108] on button "Add New" at bounding box center [1370, 115] width 93 height 30
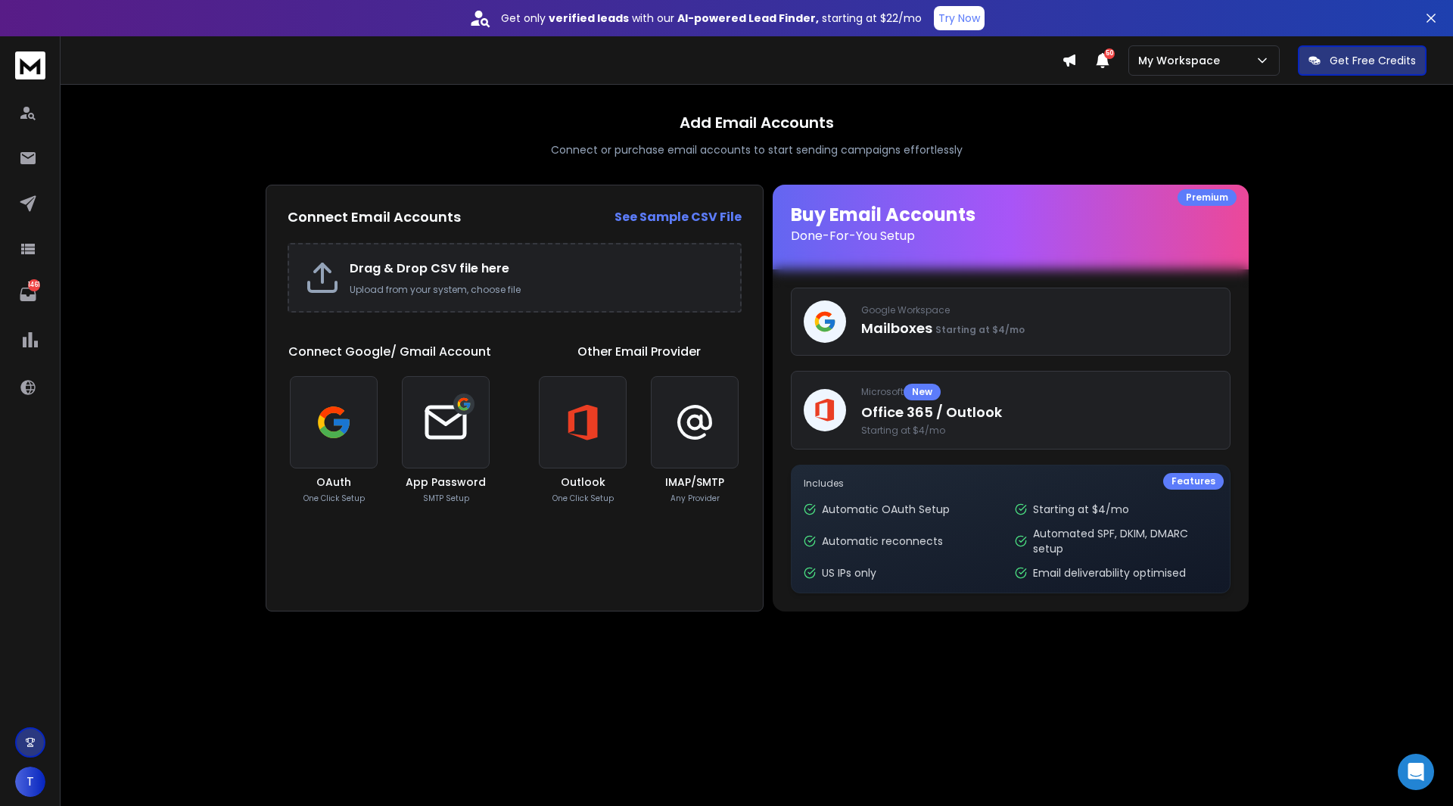
click at [319, 412] on icon at bounding box center [334, 422] width 38 height 45
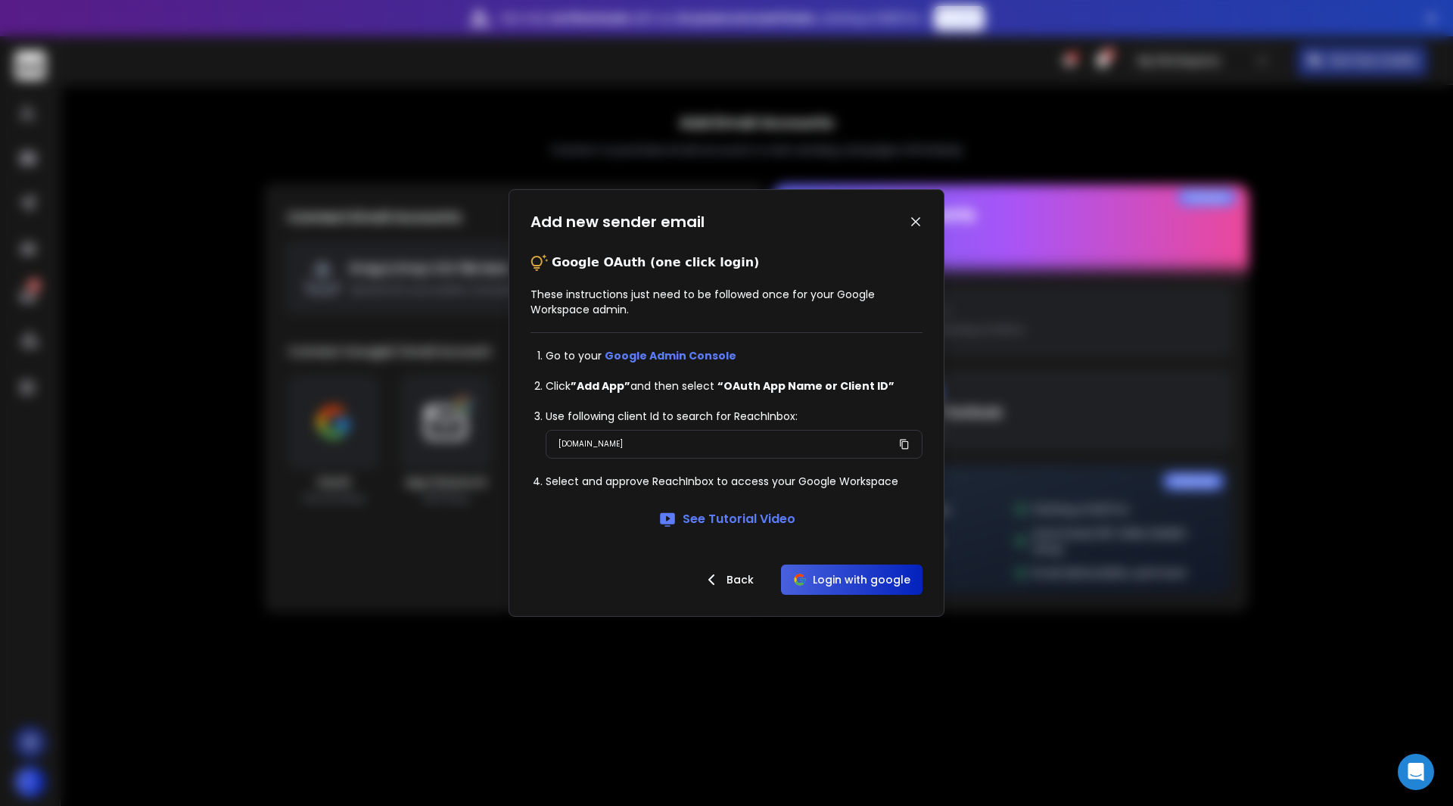
click at [877, 580] on button "Login with google" at bounding box center [852, 580] width 142 height 30
